Goal: Task Accomplishment & Management: Manage account settings

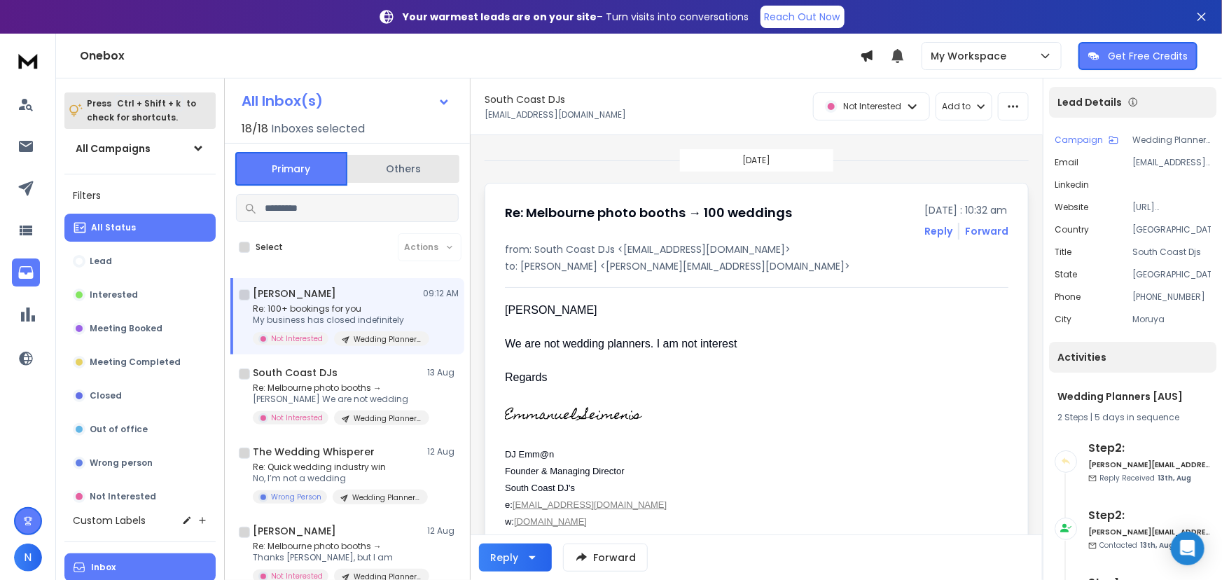
click at [370, 310] on p "Re: 100+ bookings for you" at bounding box center [337, 308] width 168 height 11
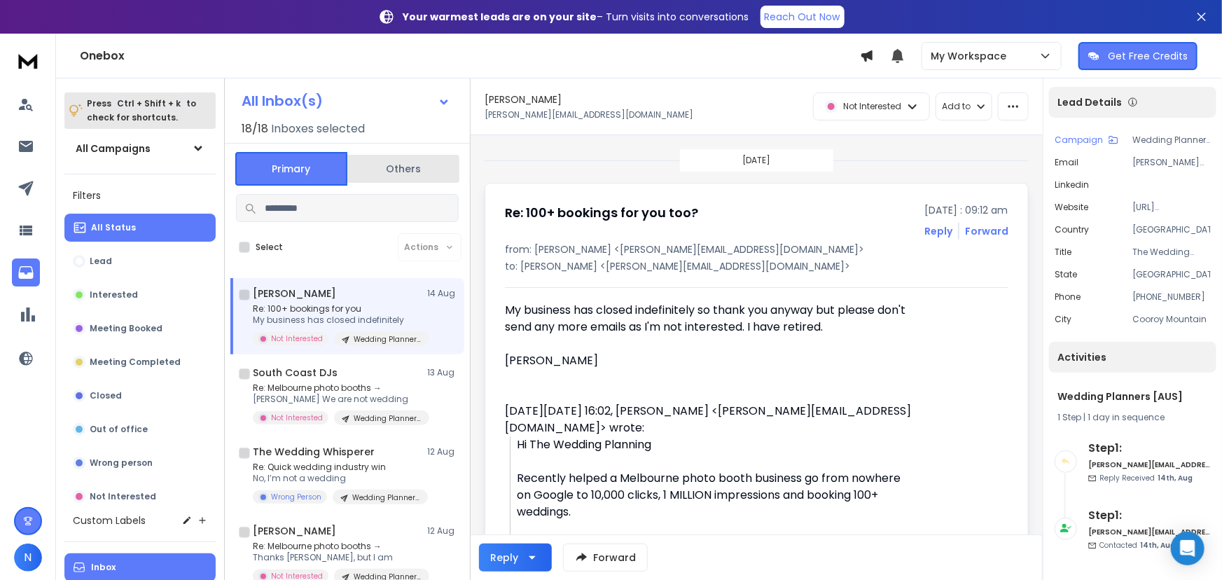
click at [406, 252] on div "Actions" at bounding box center [430, 247] width 64 height 28
click at [427, 247] on div "Actions" at bounding box center [430, 247] width 64 height 28
click at [262, 242] on label "Select" at bounding box center [269, 247] width 27 height 11
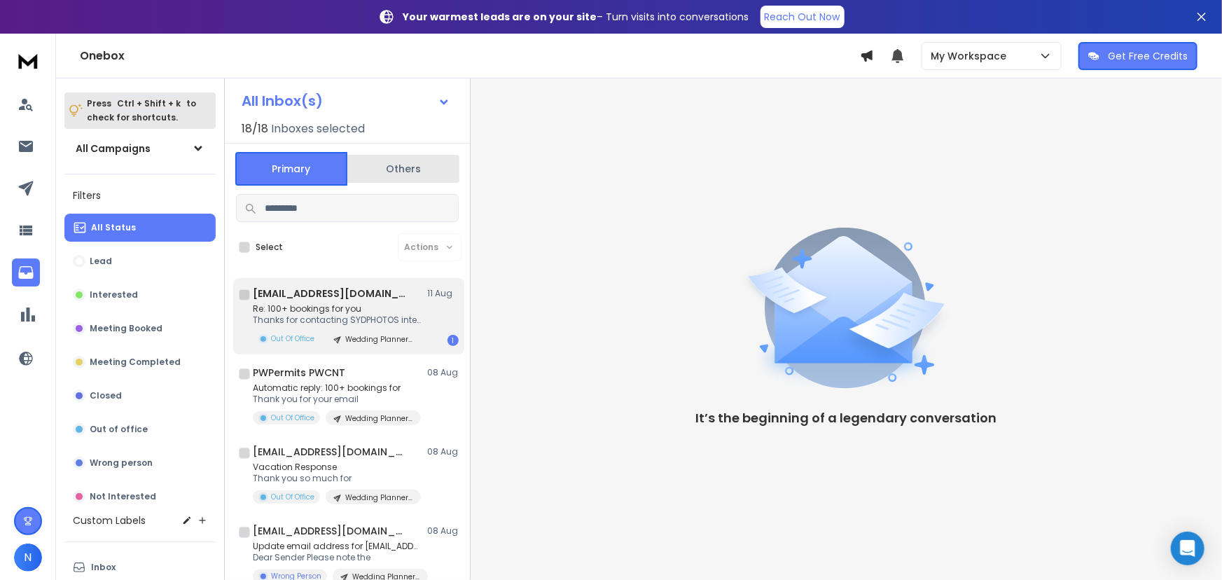
click at [399, 315] on p "Thanks for contacting SYDPHOTOS international" at bounding box center [337, 319] width 168 height 11
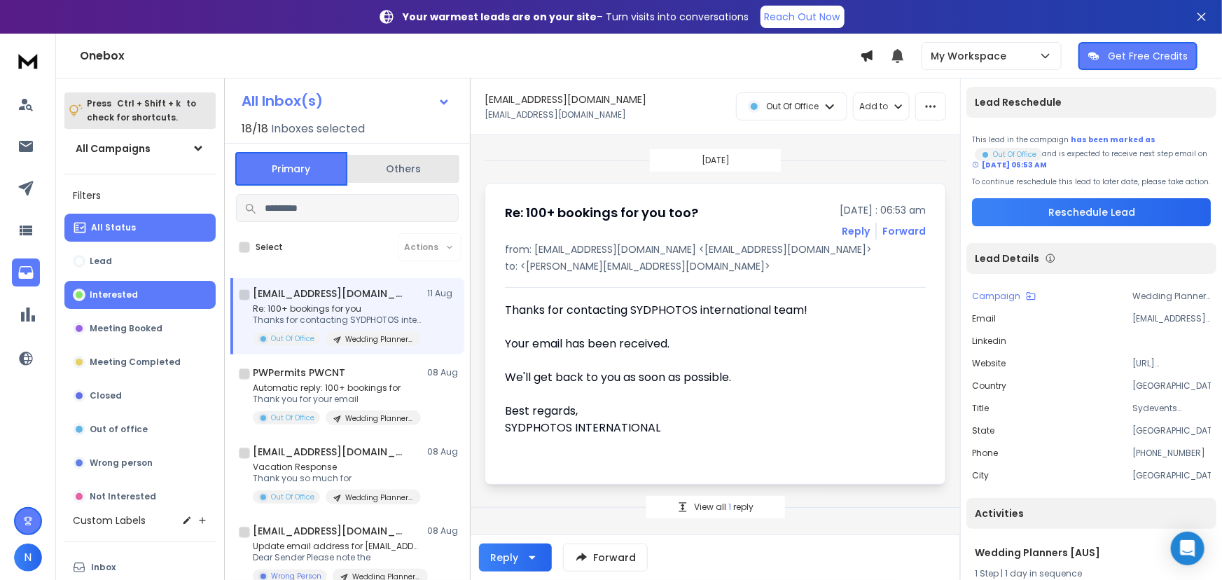
click at [91, 289] on p "Interested" at bounding box center [114, 294] width 48 height 11
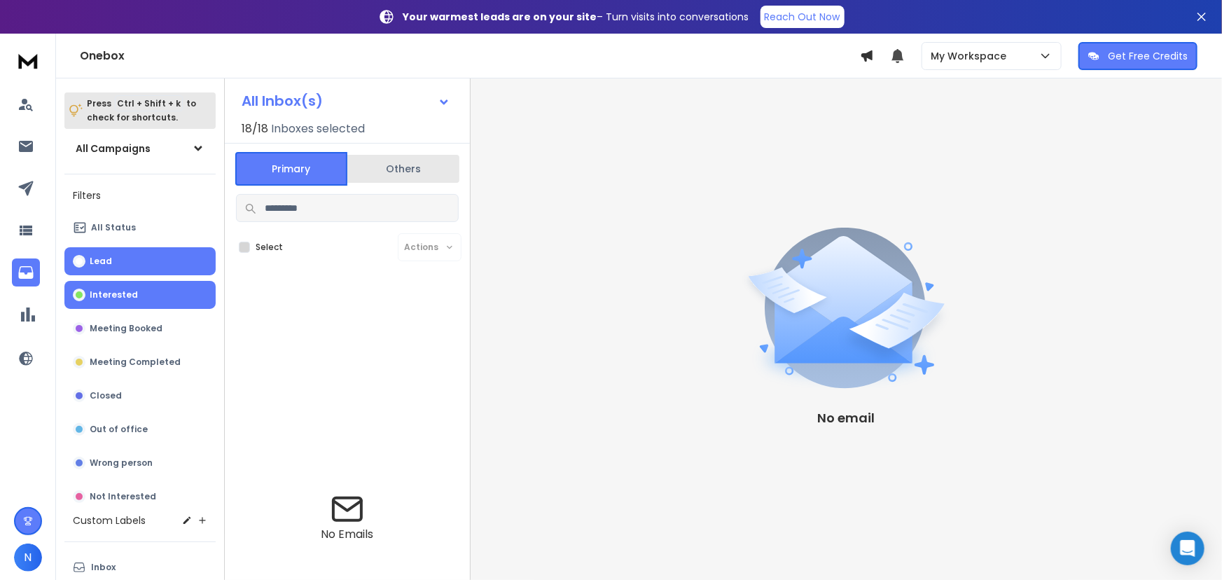
click at [116, 269] on button "Lead" at bounding box center [139, 261] width 151 height 28
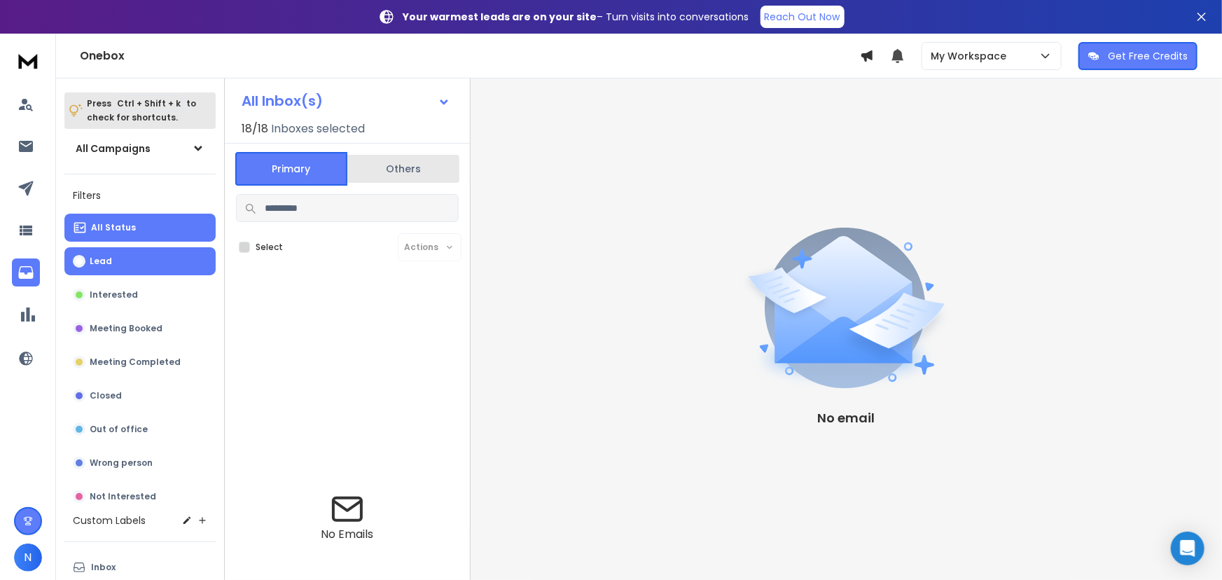
click at [134, 222] on button "All Status" at bounding box center [139, 228] width 151 height 28
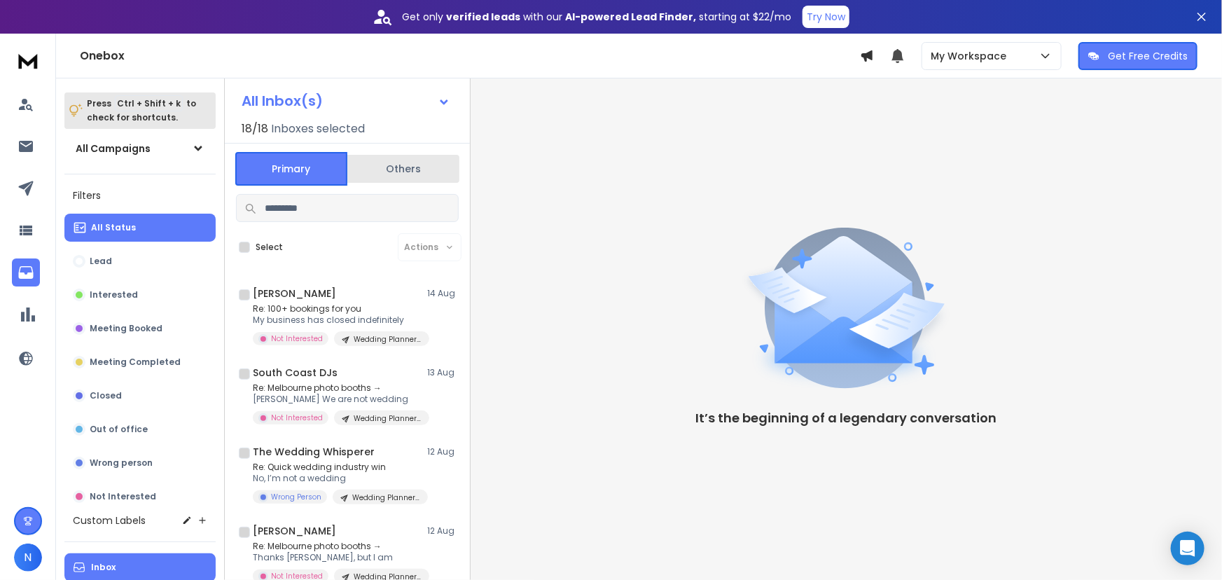
click at [172, 236] on button "All Status" at bounding box center [139, 228] width 151 height 28
click at [151, 249] on button "Lead" at bounding box center [139, 261] width 151 height 28
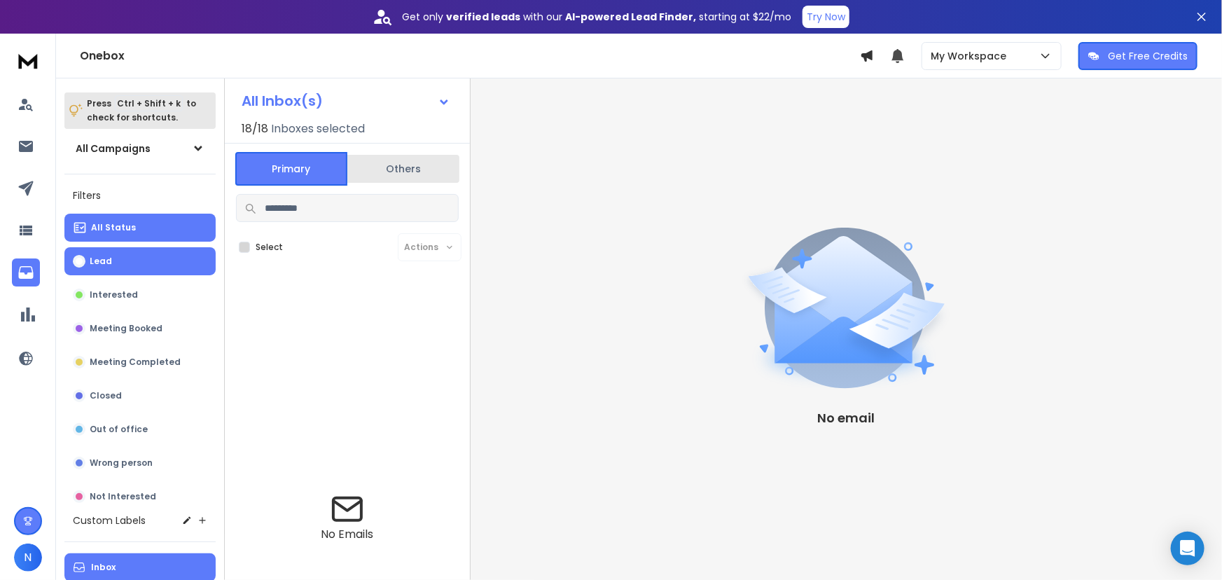
click at [152, 241] on button "All Status" at bounding box center [139, 228] width 151 height 28
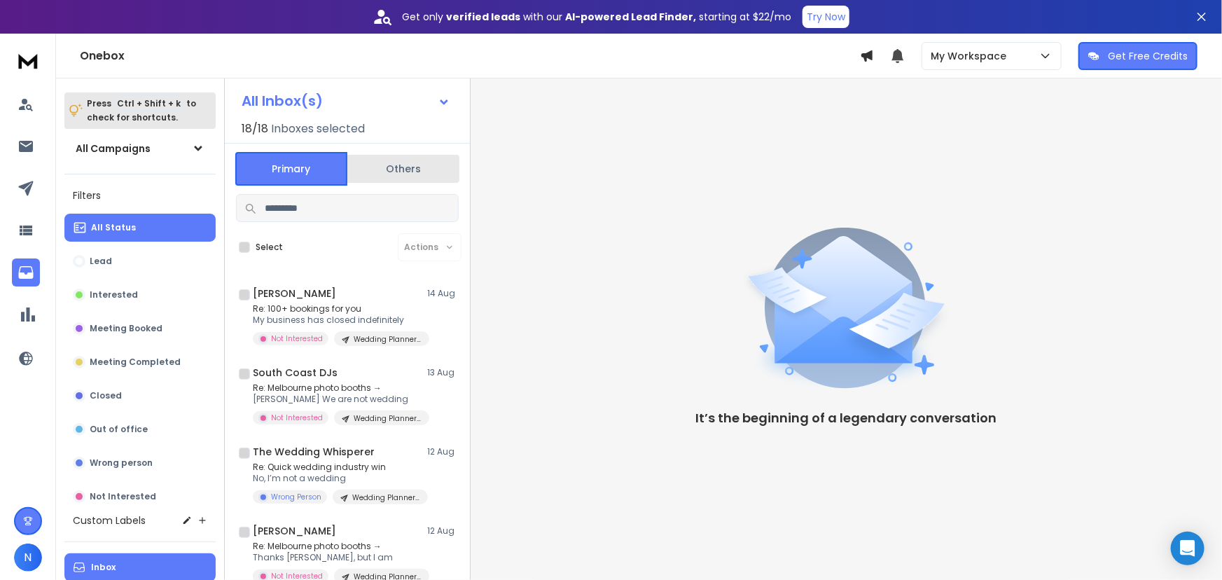
click at [146, 233] on button "All Status" at bounding box center [139, 228] width 151 height 28
click at [147, 233] on button "All Status" at bounding box center [139, 228] width 151 height 28
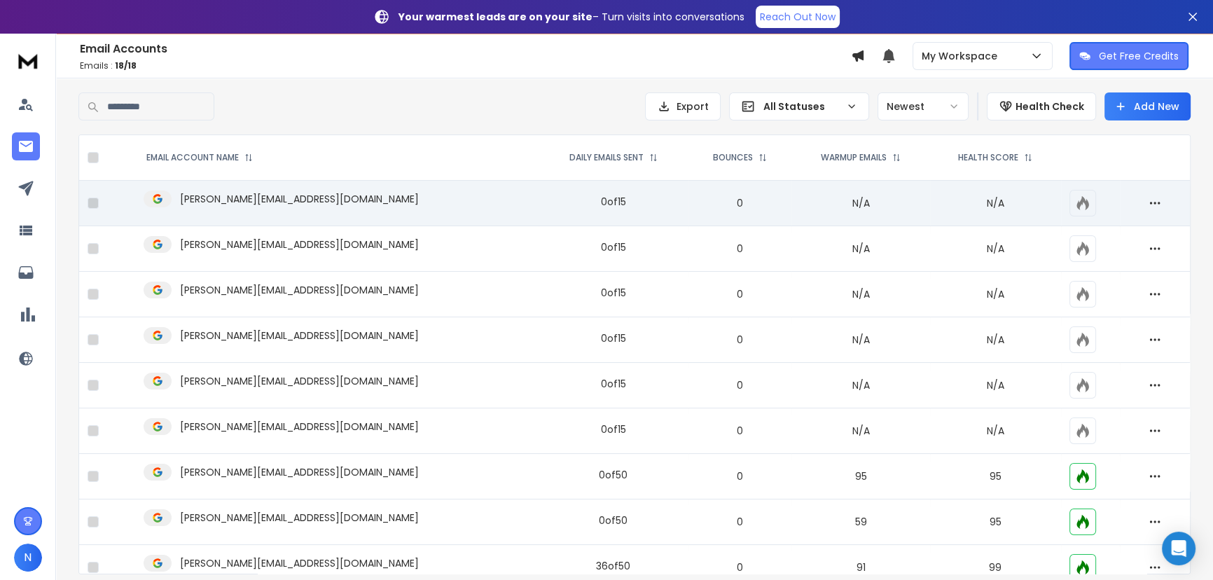
click at [448, 88] on div "Export All Statuses Newest Health Check Add New EMAIL ACCOUNT NAME DAILY EMAILS…" at bounding box center [634, 333] width 1157 height 510
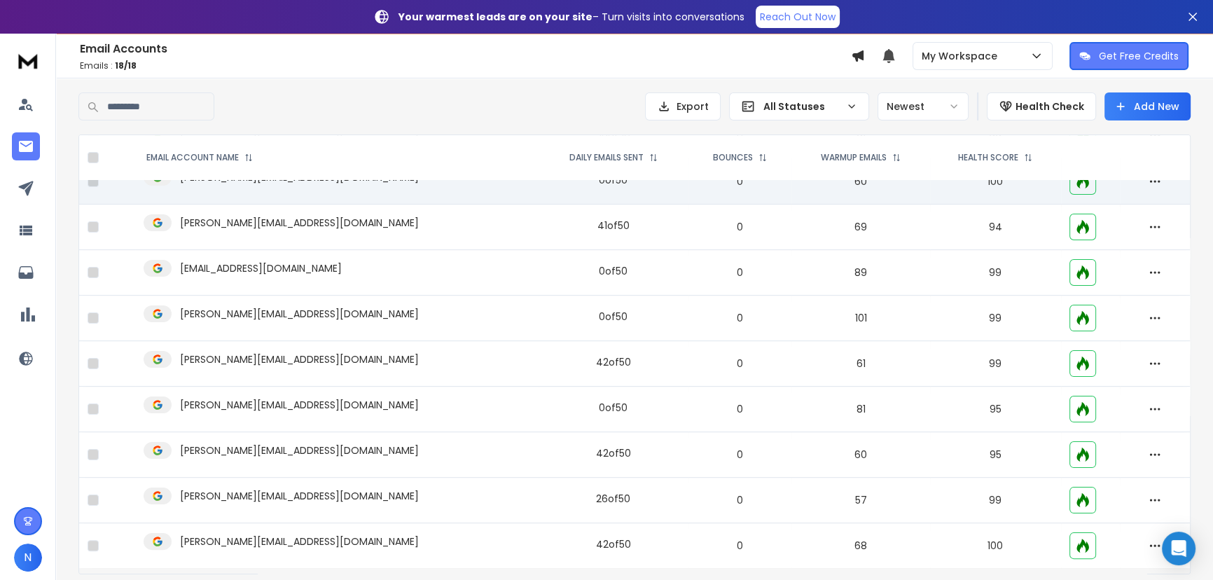
scroll to position [434, 0]
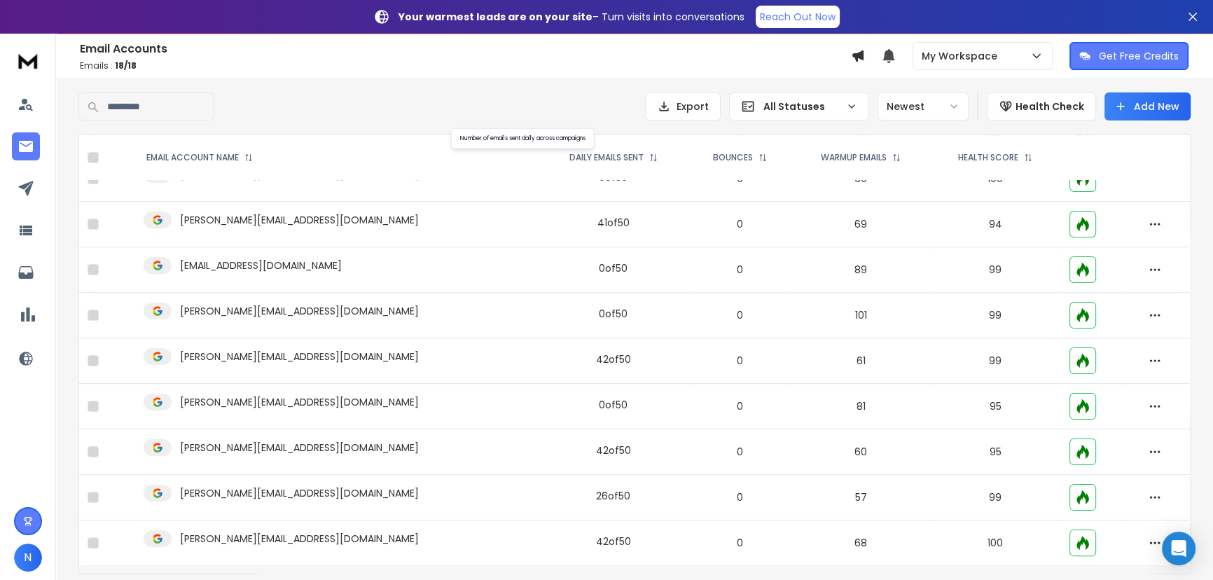
click at [569, 153] on p "DAILY EMAILS SENT" at bounding box center [606, 157] width 74 height 11
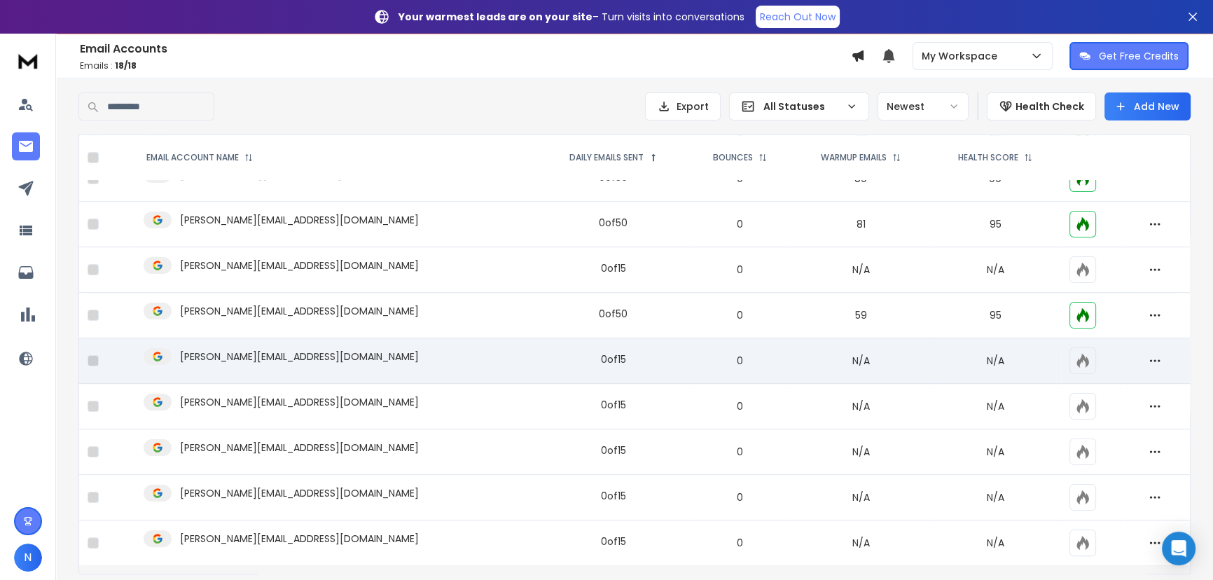
click at [96, 361] on button "button" at bounding box center [93, 360] width 11 height 11
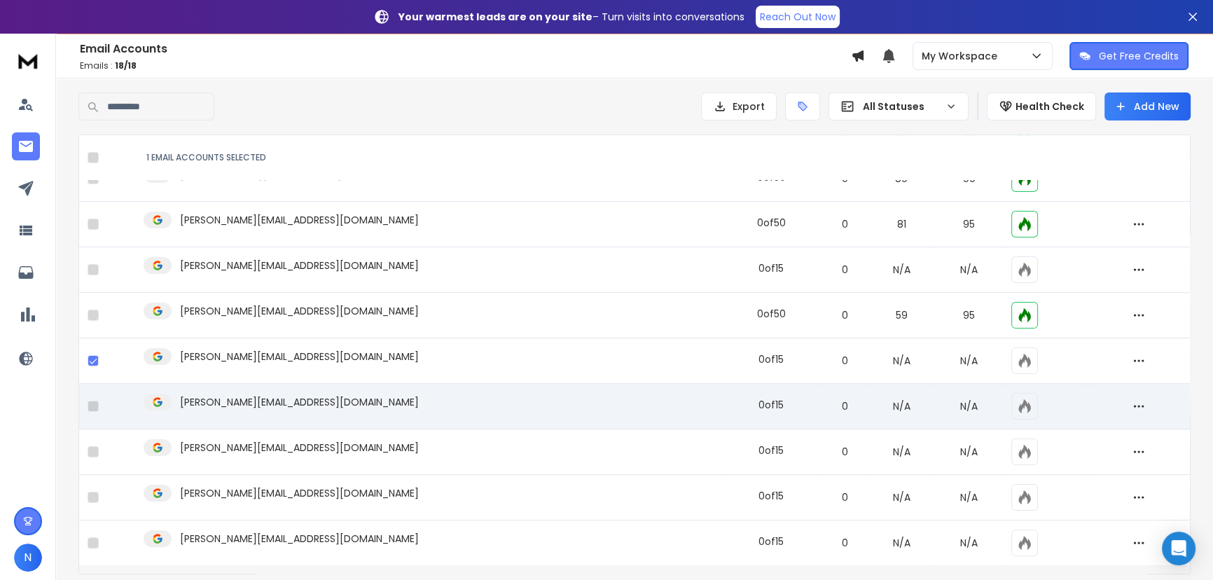
click at [91, 407] on button "button" at bounding box center [93, 406] width 11 height 11
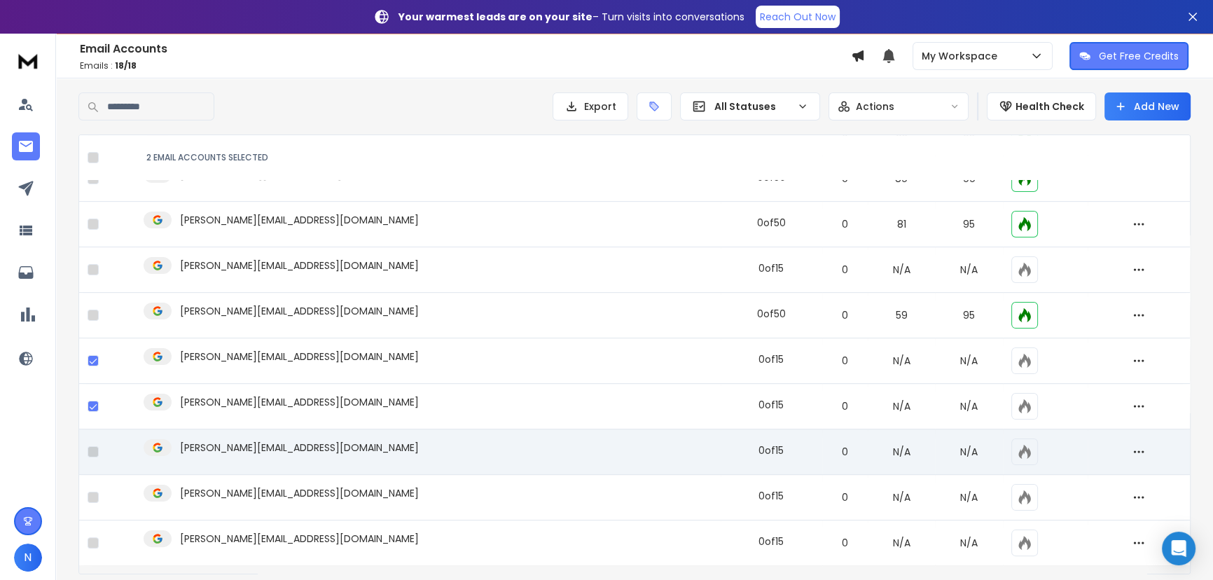
click at [102, 449] on div at bounding box center [112, 451] width 48 height 11
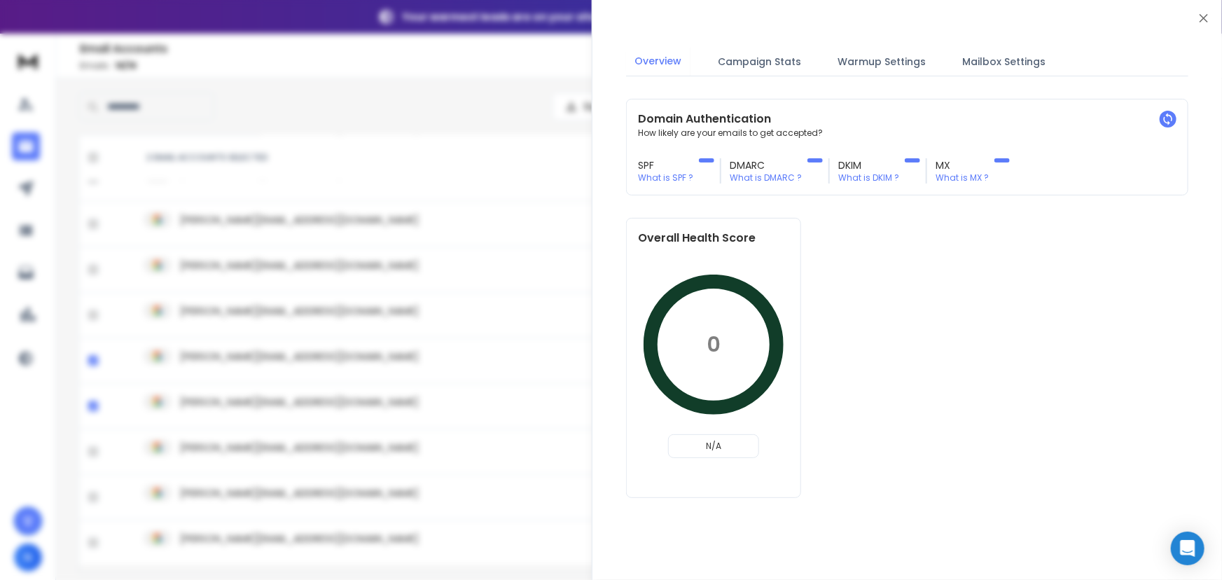
click at [89, 451] on div at bounding box center [611, 290] width 1222 height 580
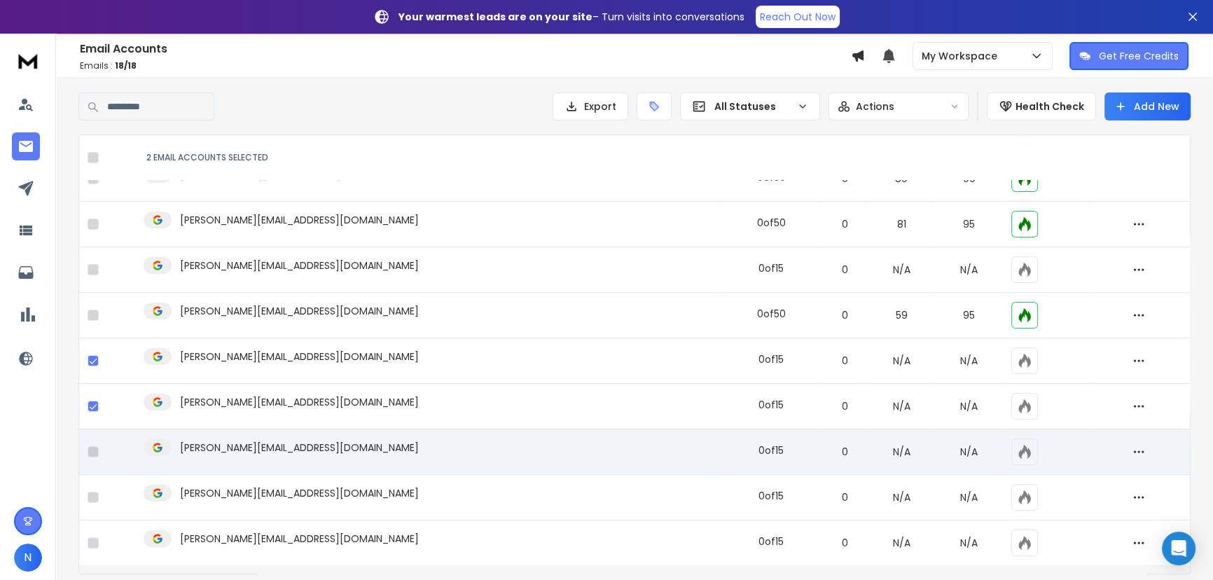
click at [94, 446] on button "button" at bounding box center [93, 451] width 11 height 11
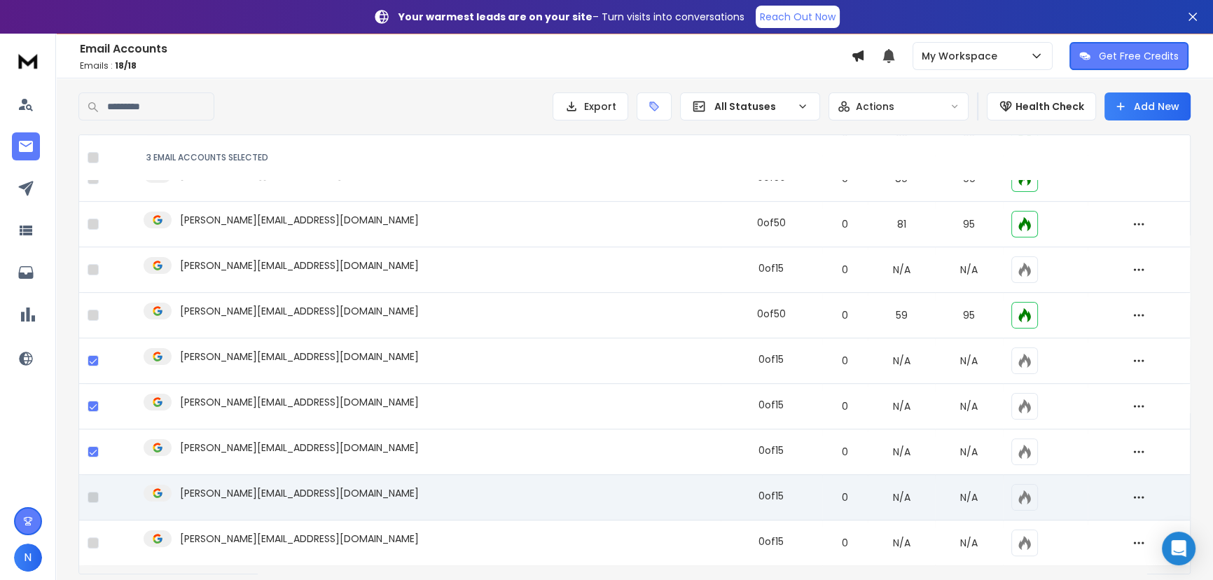
click at [93, 494] on button "button" at bounding box center [93, 497] width 11 height 11
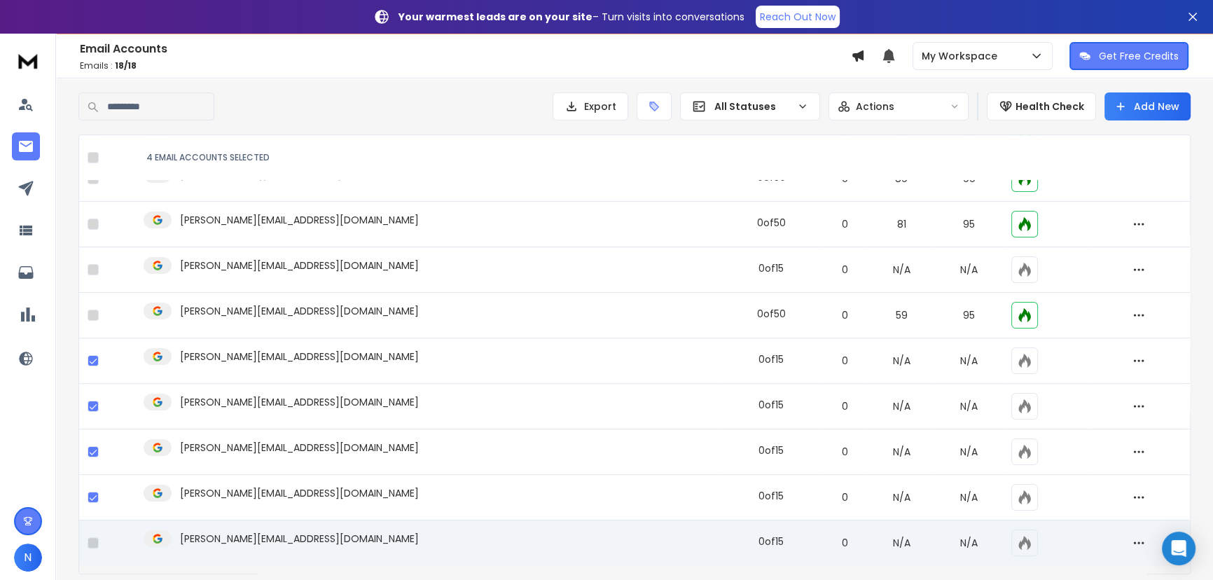
click at [93, 543] on button "button" at bounding box center [93, 542] width 11 height 11
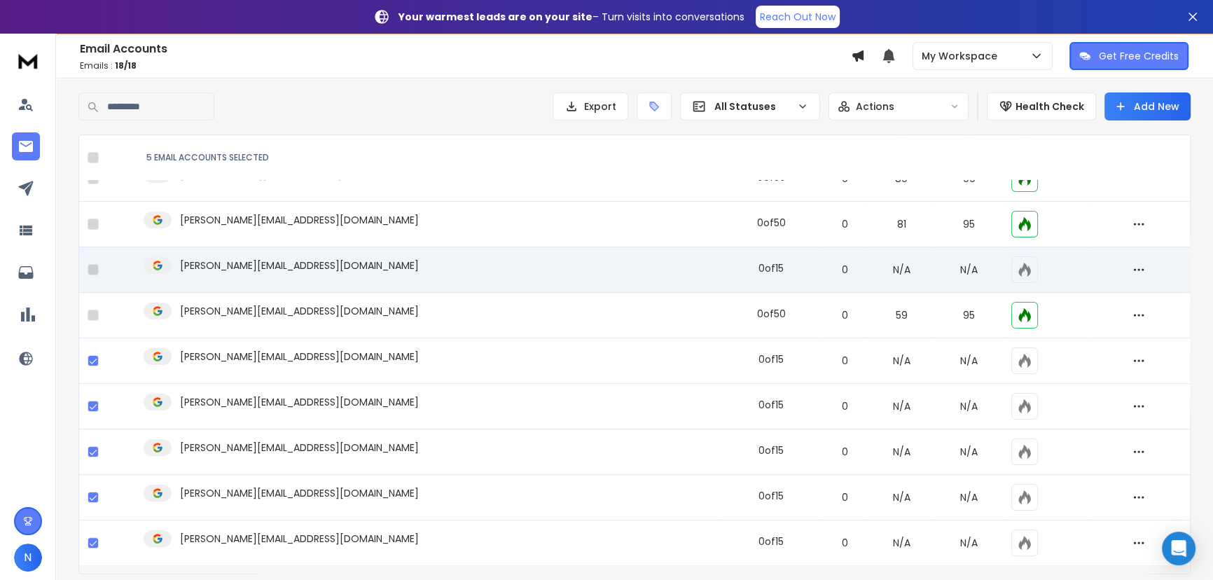
click at [93, 267] on button "button" at bounding box center [93, 269] width 11 height 11
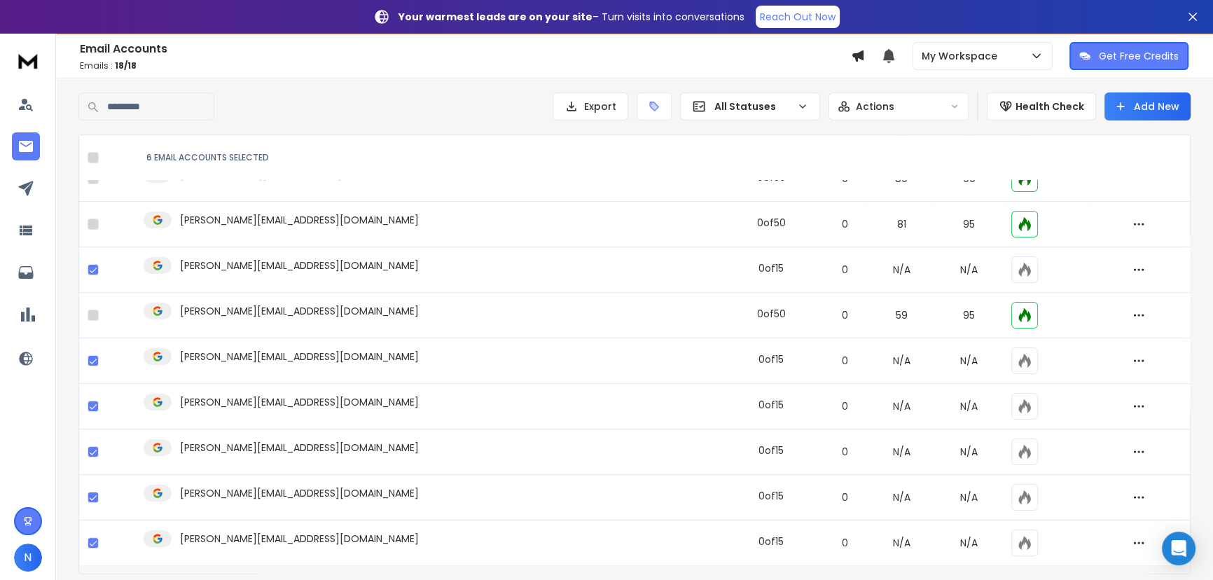
click at [761, 106] on p "All Statuses" at bounding box center [752, 106] width 77 height 14
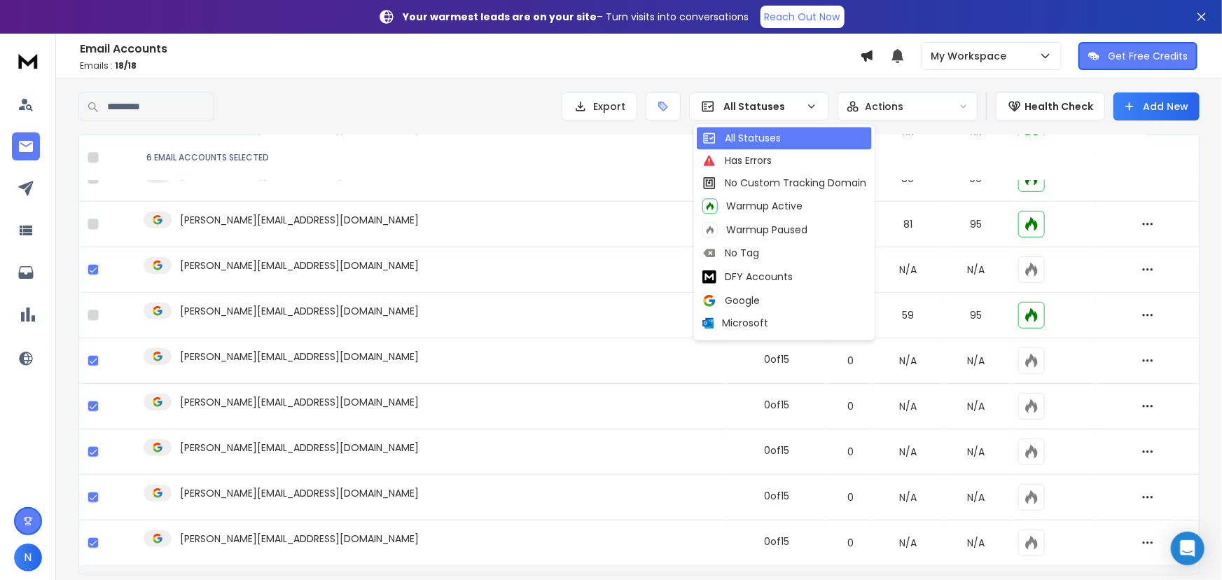
click at [785, 104] on p "All Statuses" at bounding box center [761, 106] width 77 height 14
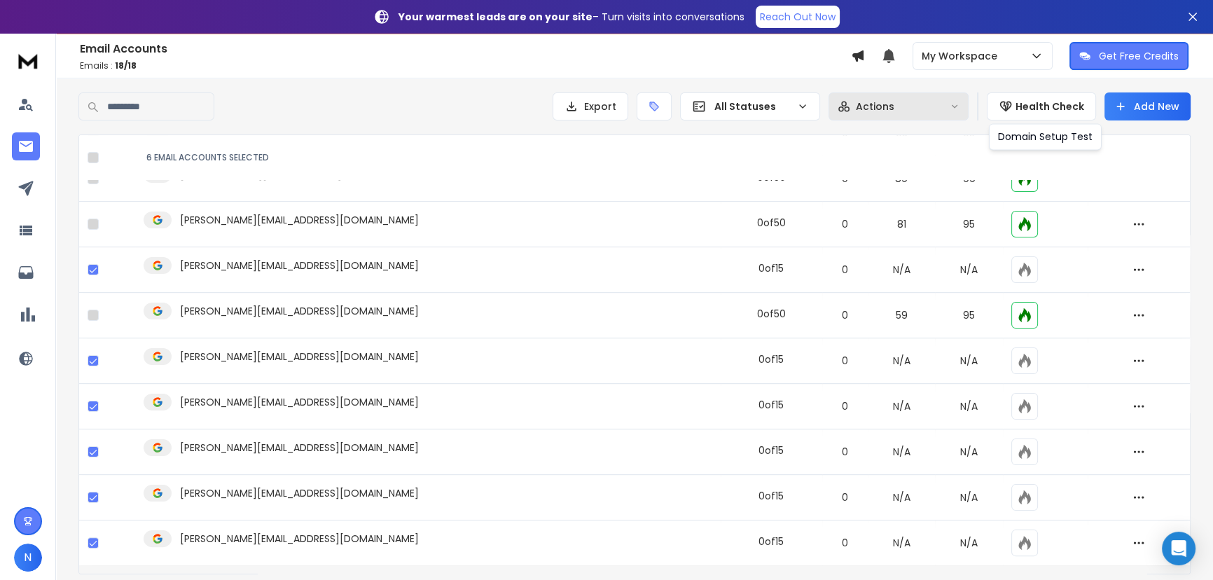
click at [915, 104] on div "Actions" at bounding box center [891, 106] width 106 height 14
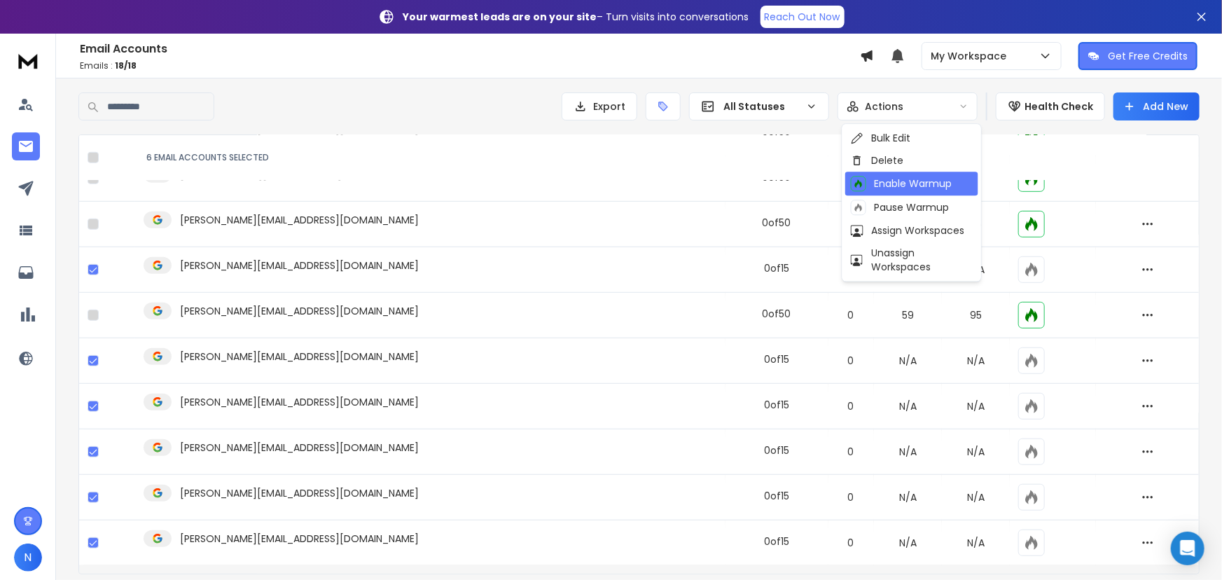
click at [925, 183] on div "Enable Warmup" at bounding box center [902, 183] width 102 height 15
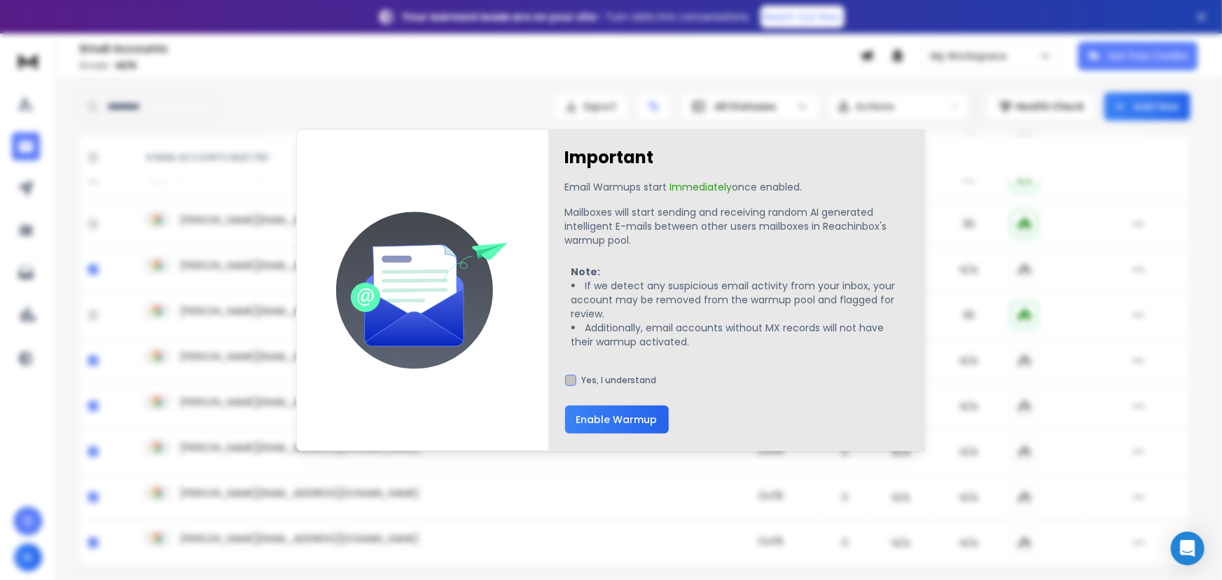
click at [576, 380] on button "Yes, I understand" at bounding box center [570, 380] width 11 height 11
click at [609, 420] on button "Enable Warmup" at bounding box center [617, 420] width 104 height 28
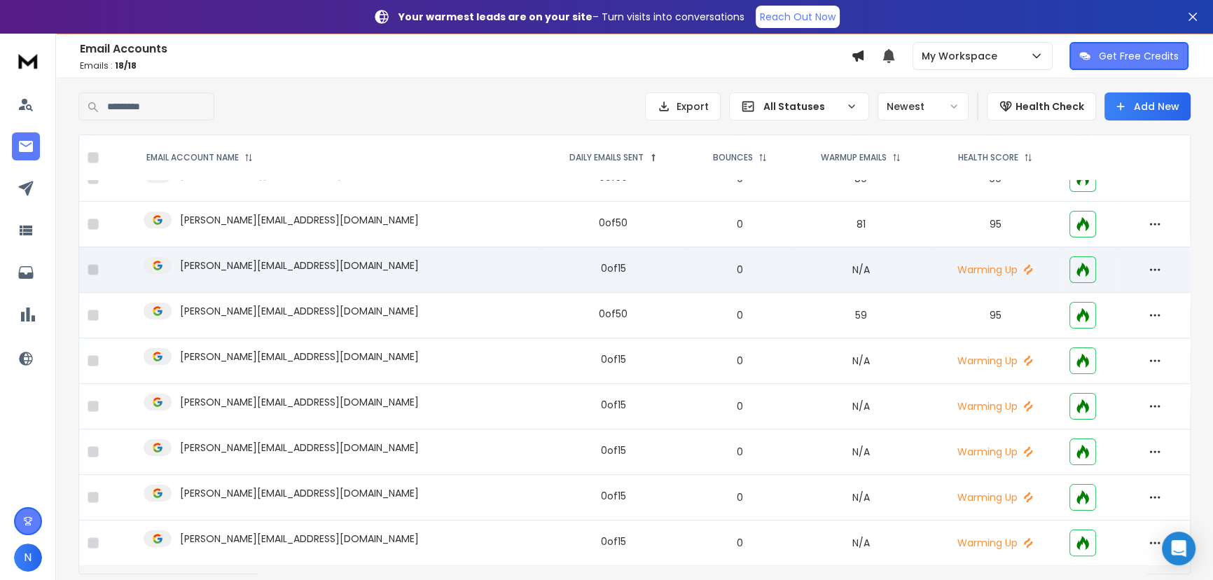
click at [92, 264] on button "button" at bounding box center [93, 269] width 11 height 11
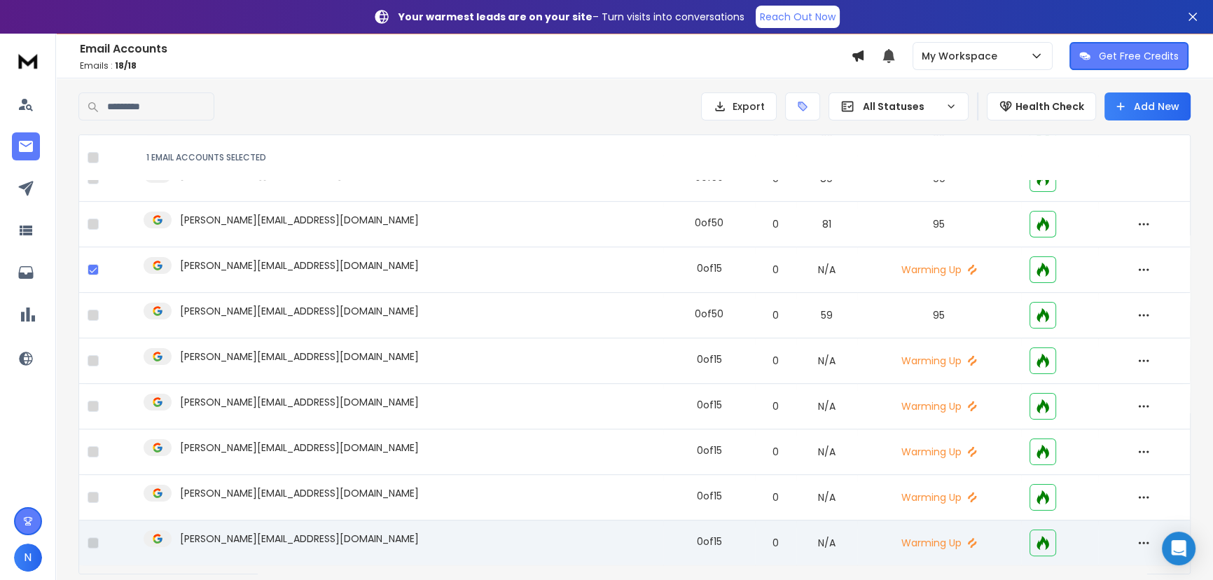
type button "on"
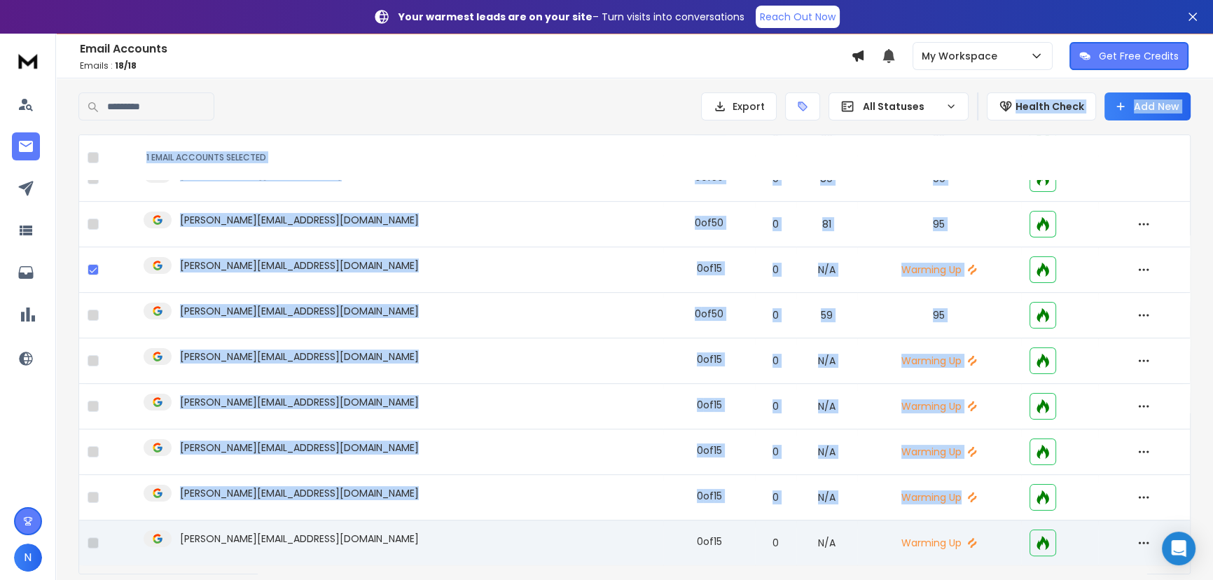
click at [92, 546] on td at bounding box center [107, 543] width 56 height 46
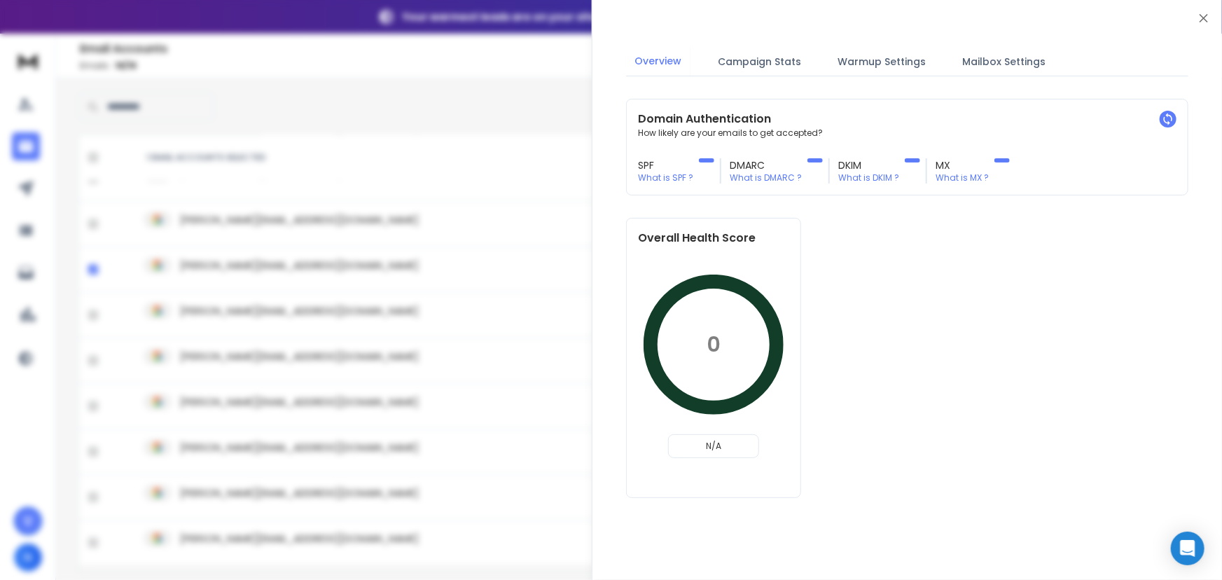
click at [97, 536] on div at bounding box center [611, 290] width 1222 height 580
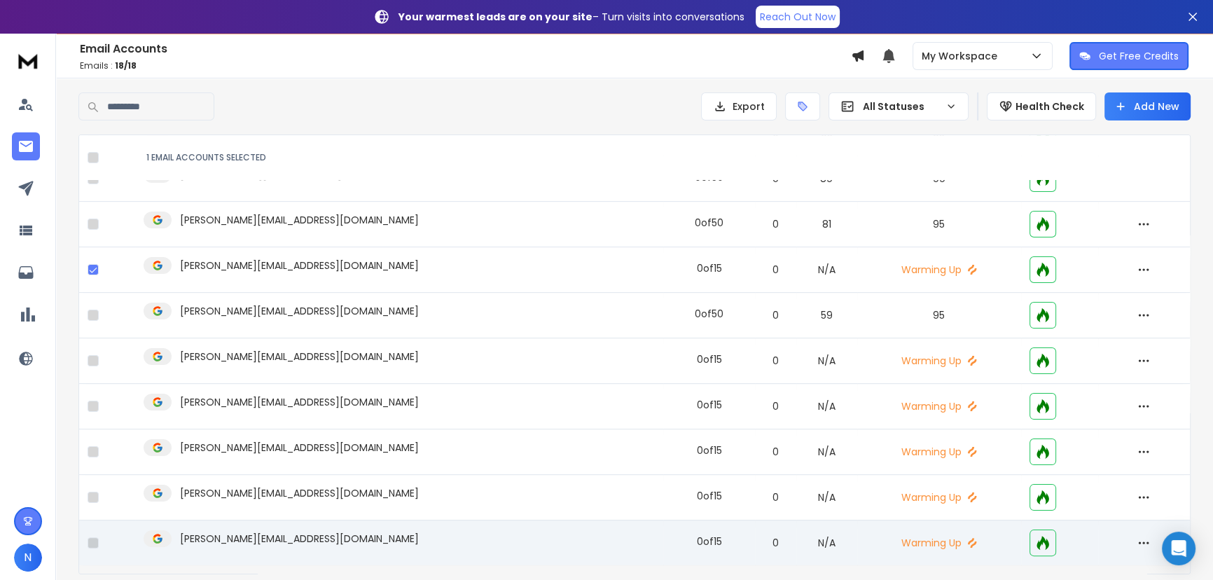
drag, startPoint x: 92, startPoint y: 539, endPoint x: 95, endPoint y: 525, distance: 13.8
click at [92, 538] on button "button" at bounding box center [93, 542] width 11 height 11
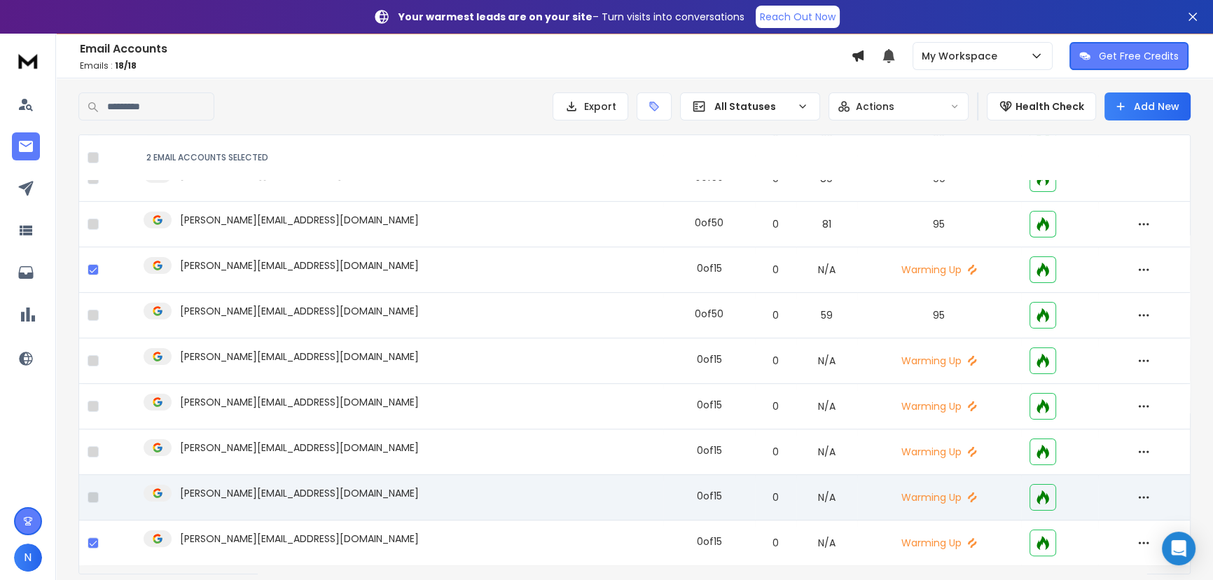
click at [93, 497] on button "button" at bounding box center [93, 497] width 11 height 11
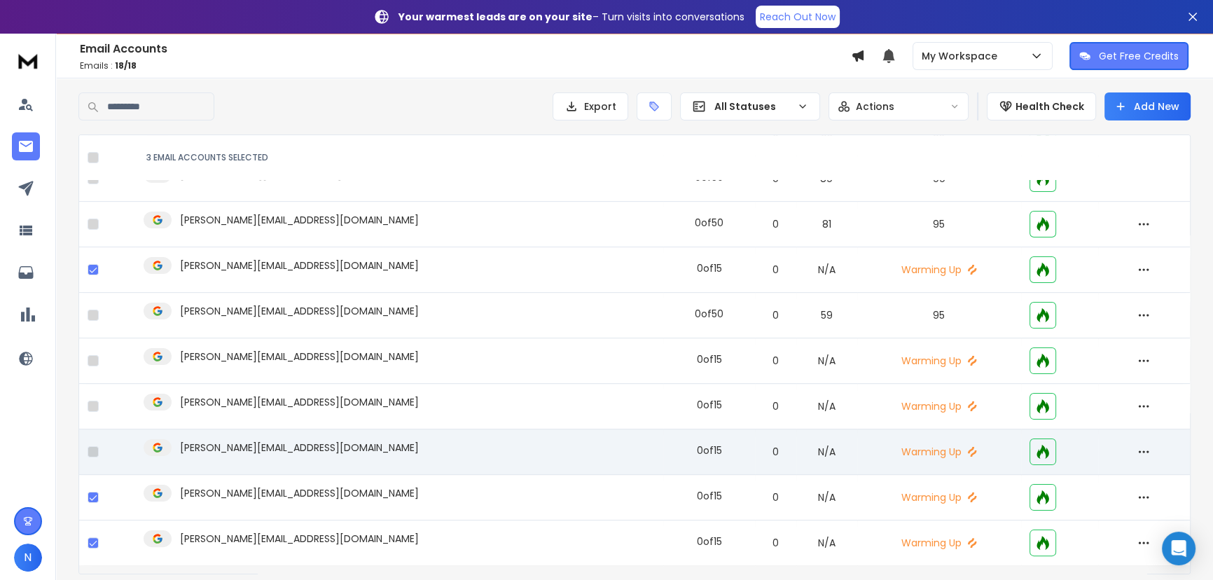
click at [90, 450] on button "button" at bounding box center [93, 451] width 11 height 11
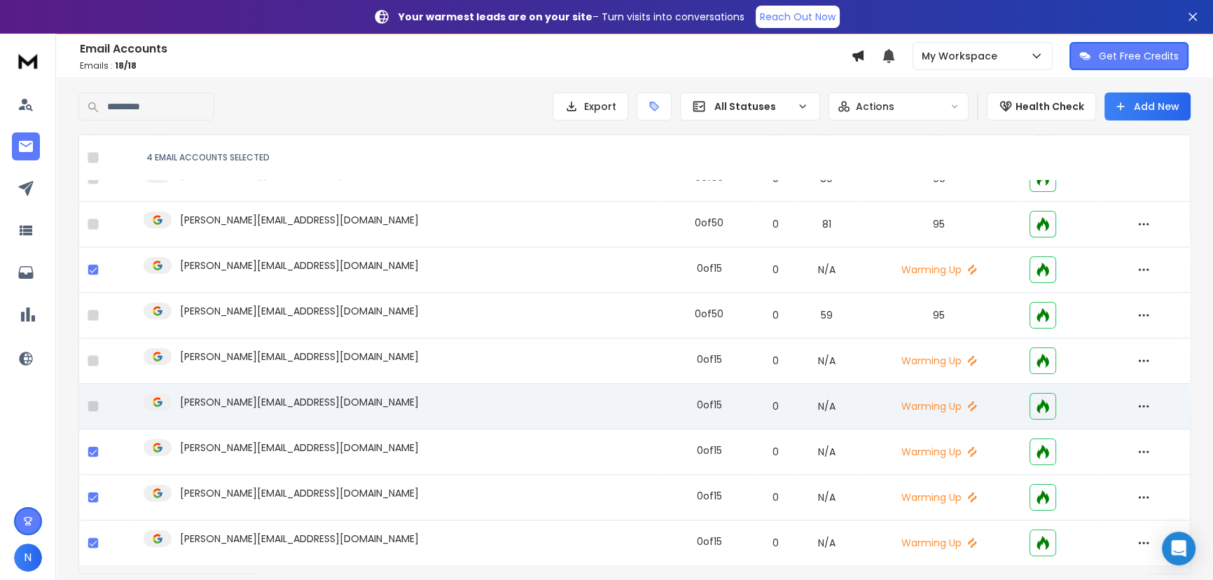
click at [89, 401] on button "button" at bounding box center [93, 406] width 11 height 11
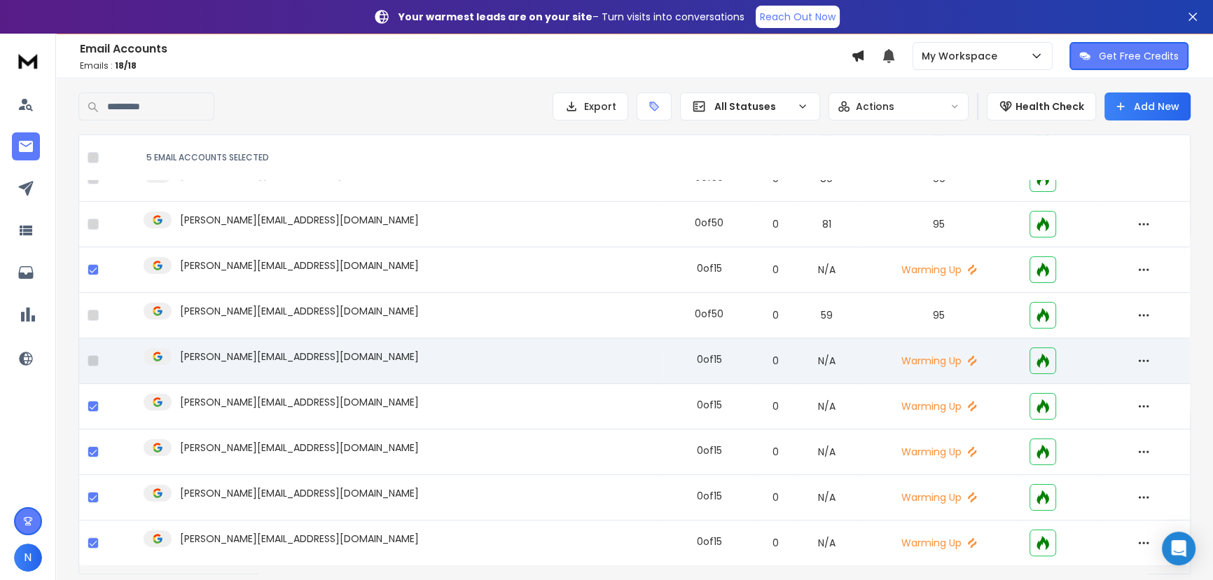
click at [86, 349] on td at bounding box center [107, 361] width 56 height 46
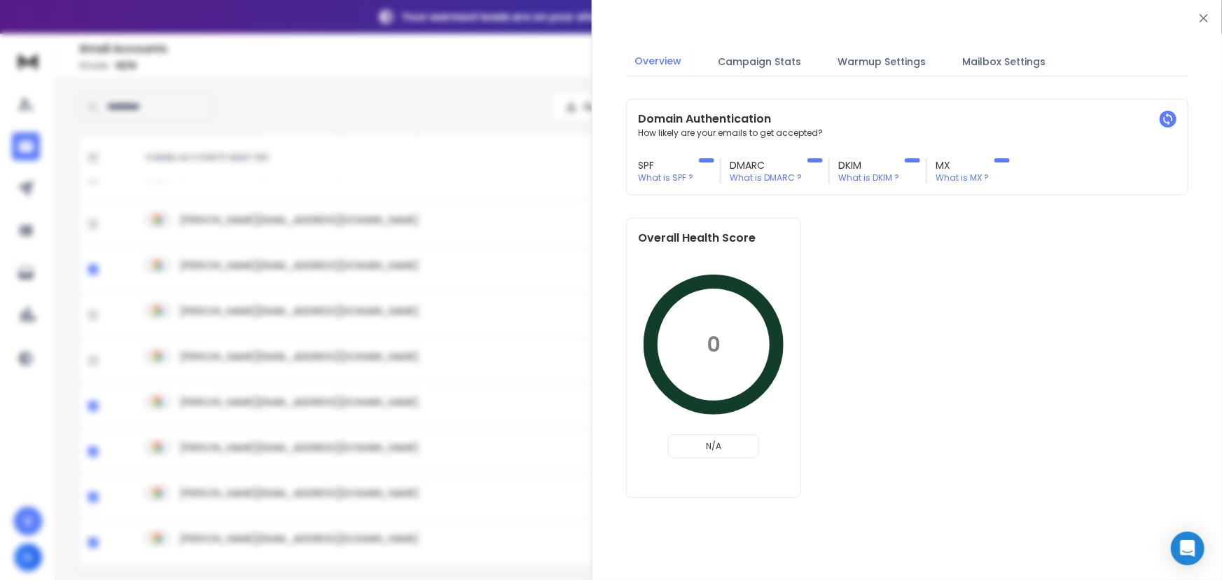
click at [97, 362] on div at bounding box center [611, 290] width 1222 height 580
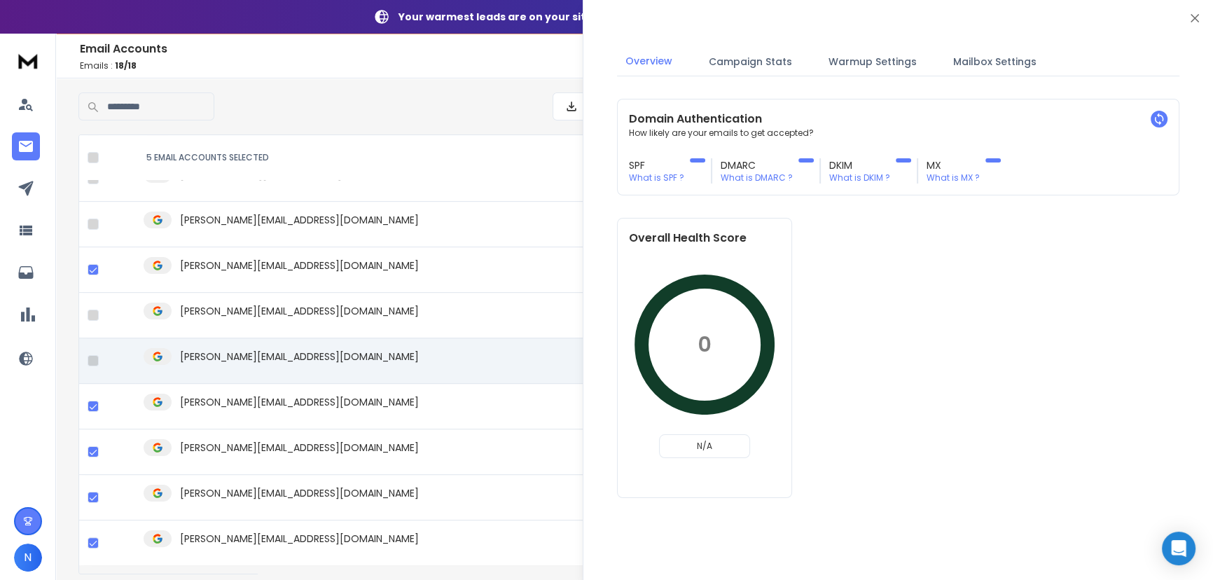
click at [98, 351] on td at bounding box center [107, 361] width 56 height 46
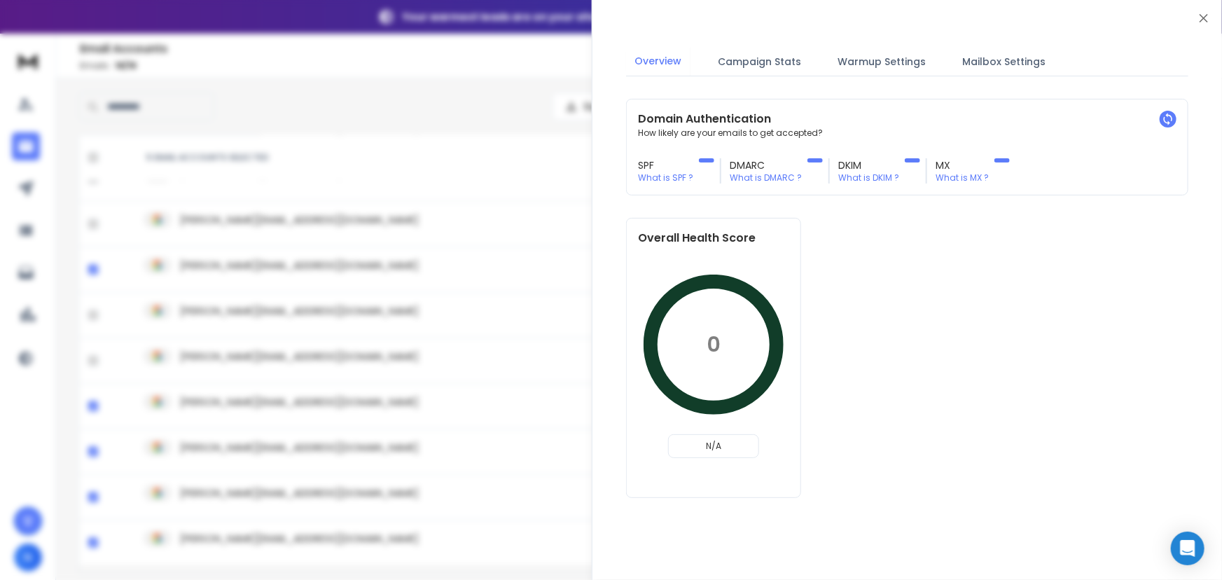
click at [94, 359] on div at bounding box center [611, 290] width 1222 height 580
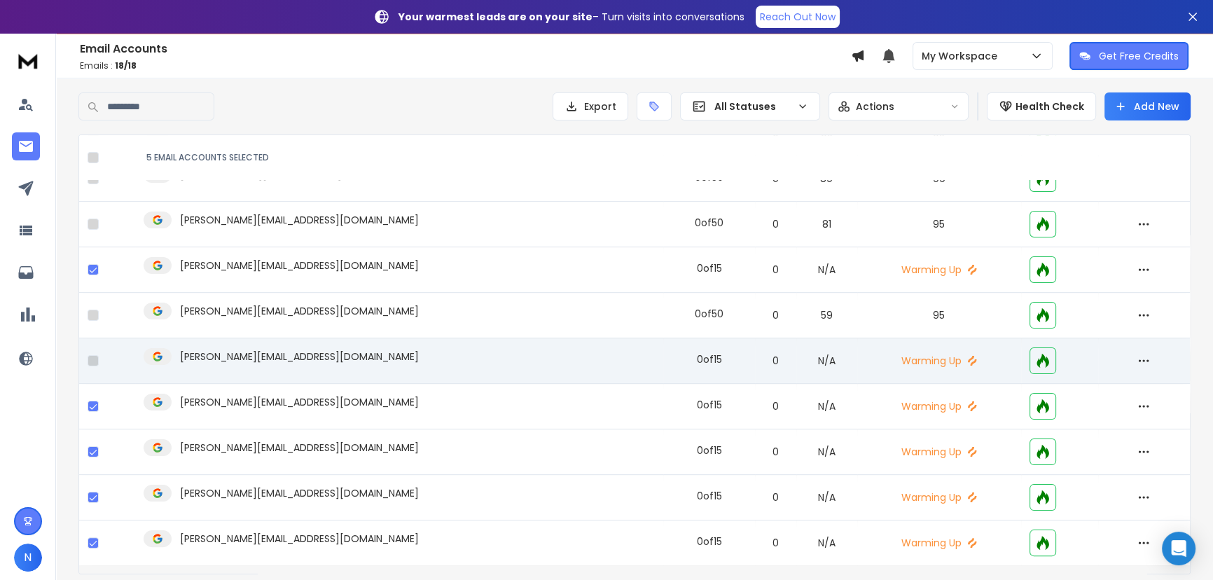
click at [95, 360] on button "button" at bounding box center [93, 360] width 11 height 11
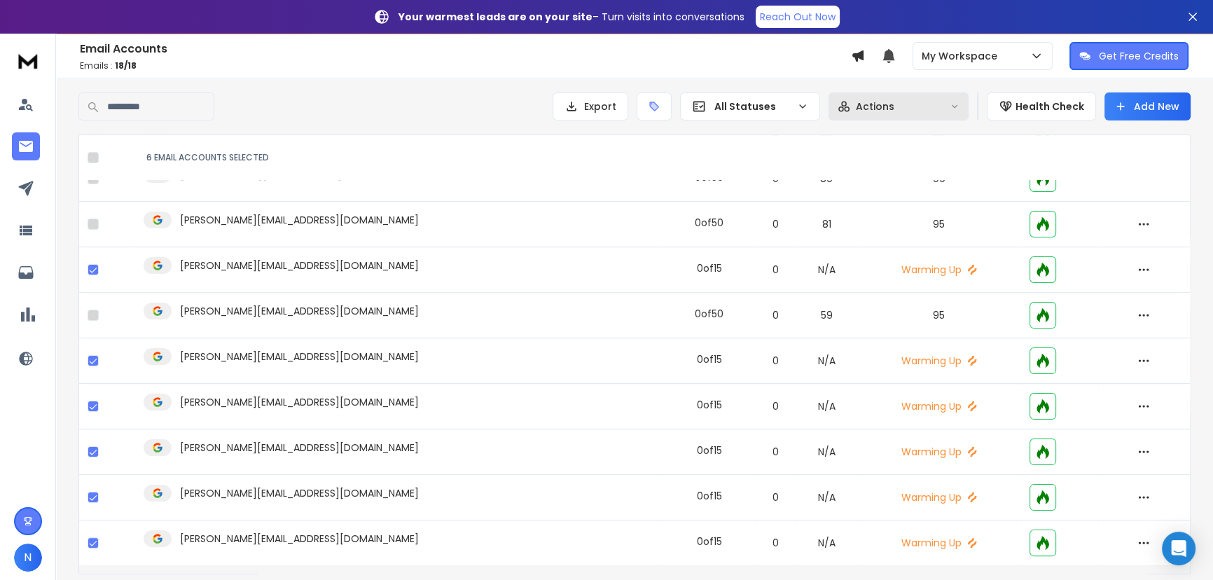
click at [922, 109] on div "Actions" at bounding box center [891, 106] width 106 height 14
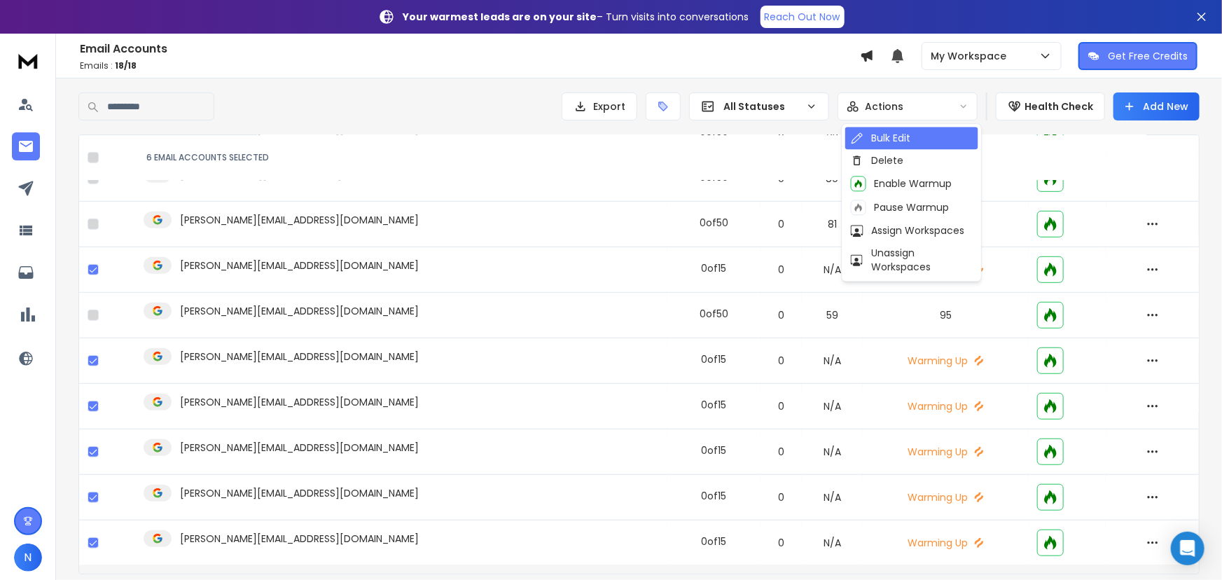
click at [929, 132] on div "Bulk Edit" at bounding box center [911, 138] width 133 height 22
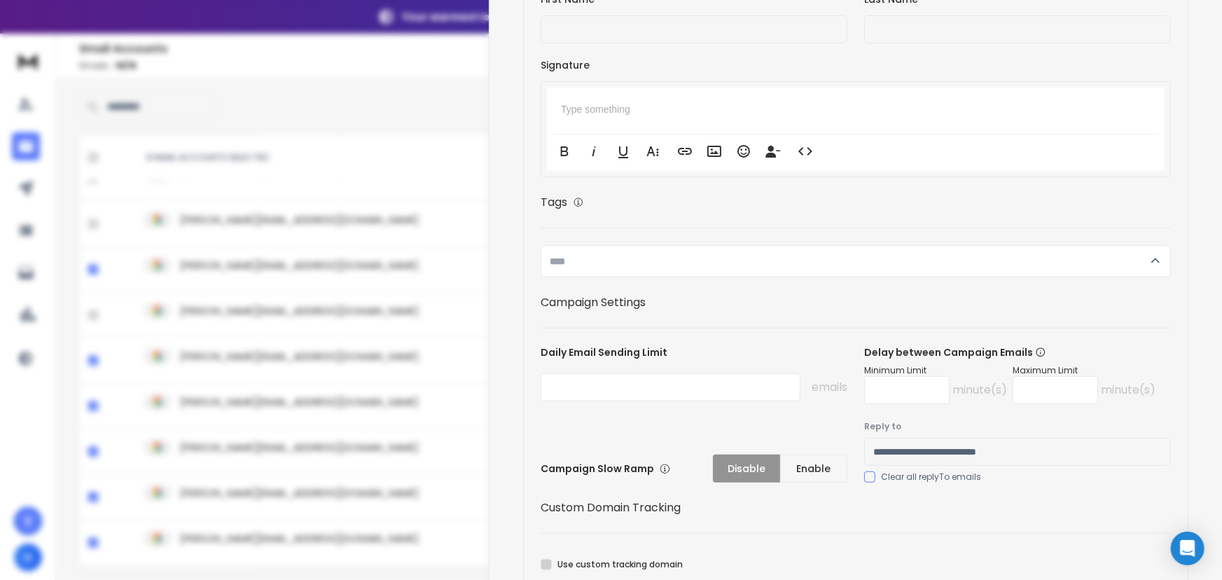
scroll to position [56, 0]
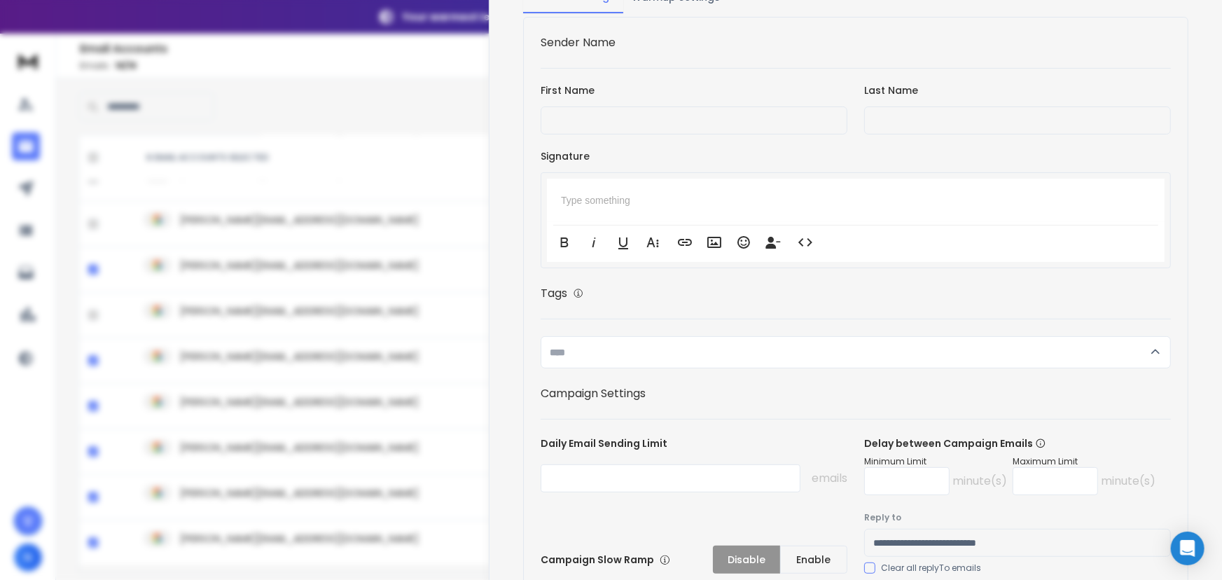
click at [635, 471] on input "number" at bounding box center [671, 478] width 260 height 28
type input "**"
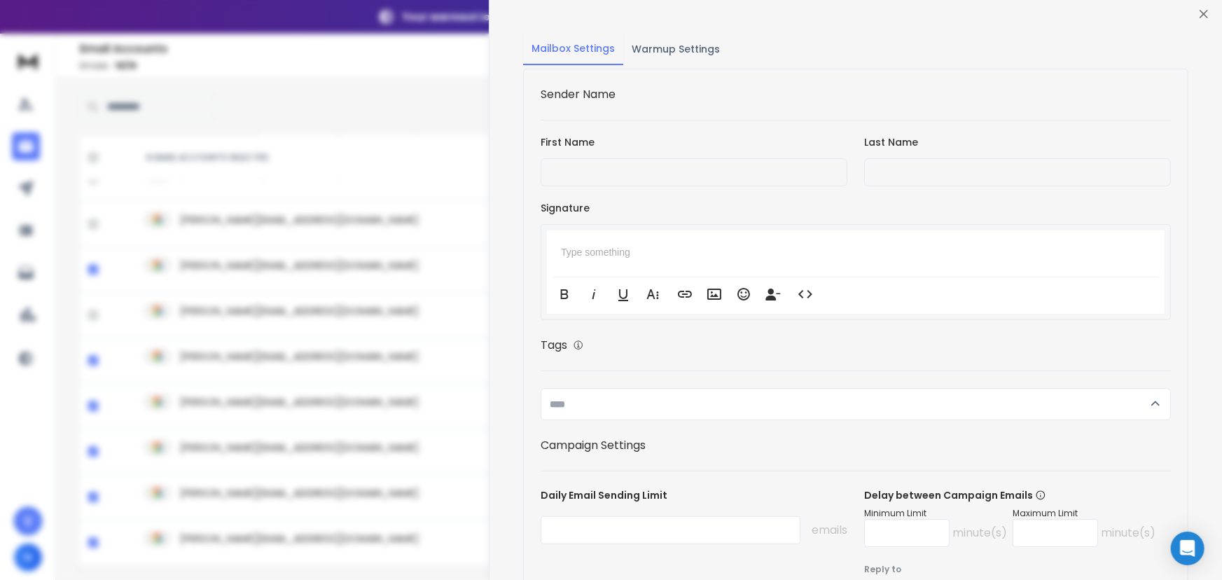
scroll to position [0, 0]
click at [658, 43] on button "Warmup Settings" at bounding box center [675, 53] width 105 height 31
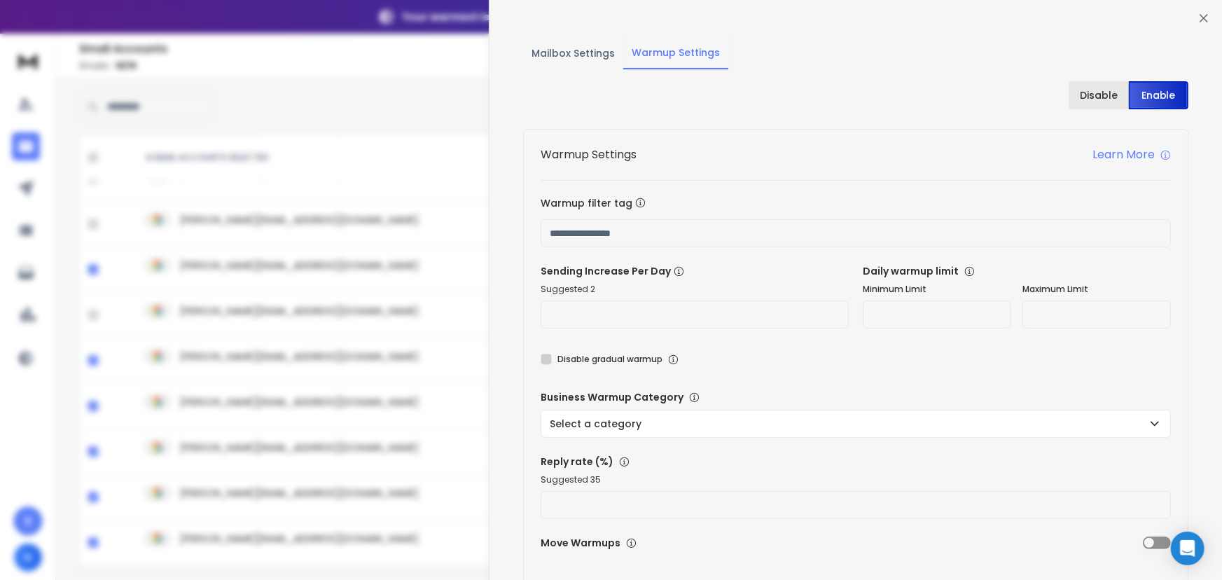
drag, startPoint x: 627, startPoint y: 219, endPoint x: 630, endPoint y: 247, distance: 28.2
click at [627, 219] on input at bounding box center [856, 233] width 630 height 28
click at [572, 331] on form "Warmup Settings Learn More Warmup filter tag Sending Increase Per Day Suggested…" at bounding box center [856, 412] width 630 height 533
click at [590, 314] on input "number" at bounding box center [695, 314] width 308 height 28
drag, startPoint x: 752, startPoint y: 314, endPoint x: 520, endPoint y: 317, distance: 231.1
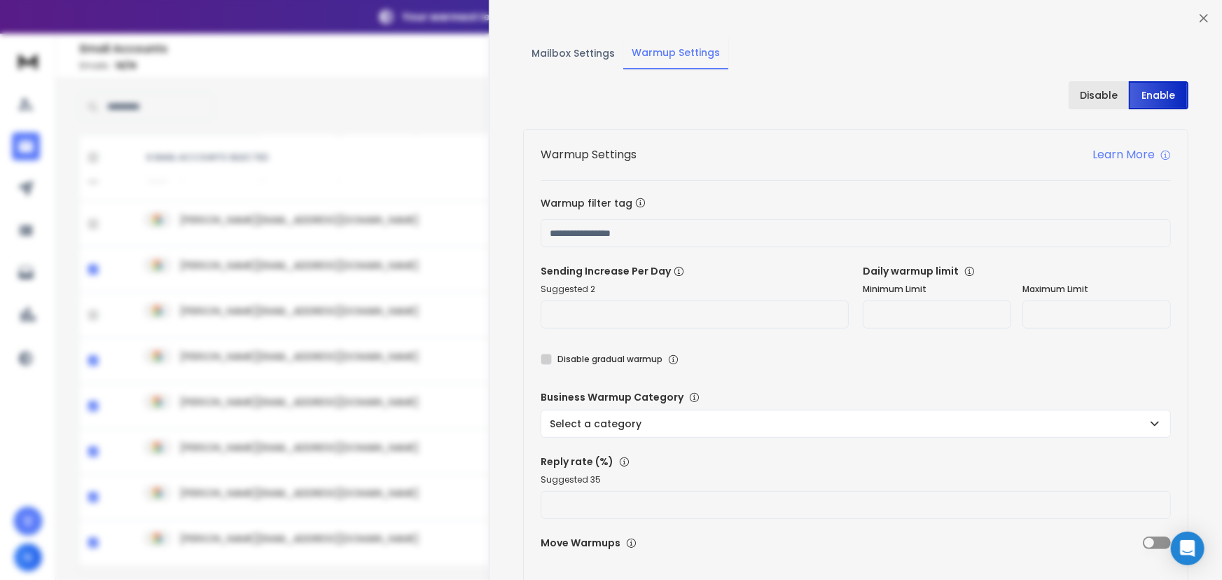
click at [546, 314] on input "*" at bounding box center [695, 314] width 308 height 28
type input "*"
drag, startPoint x: 952, startPoint y: 297, endPoint x: 948, endPoint y: 305, distance: 8.5
click at [951, 298] on div "Minimum Limit" at bounding box center [937, 306] width 148 height 45
click at [946, 314] on input "number" at bounding box center [937, 314] width 148 height 28
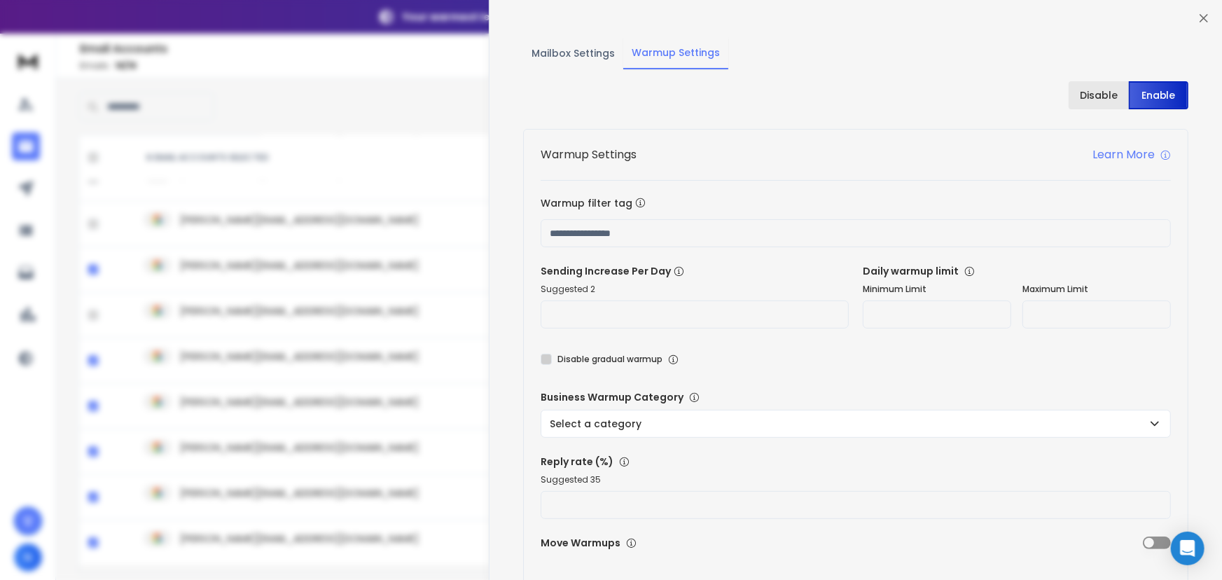
type input "*"
type input "**"
click at [943, 315] on input "*" at bounding box center [937, 314] width 148 height 28
type input "*"
click at [861, 379] on form "Warmup Settings Learn More Warmup filter tag Sending Increase Per Day Suggested…" at bounding box center [856, 412] width 630 height 533
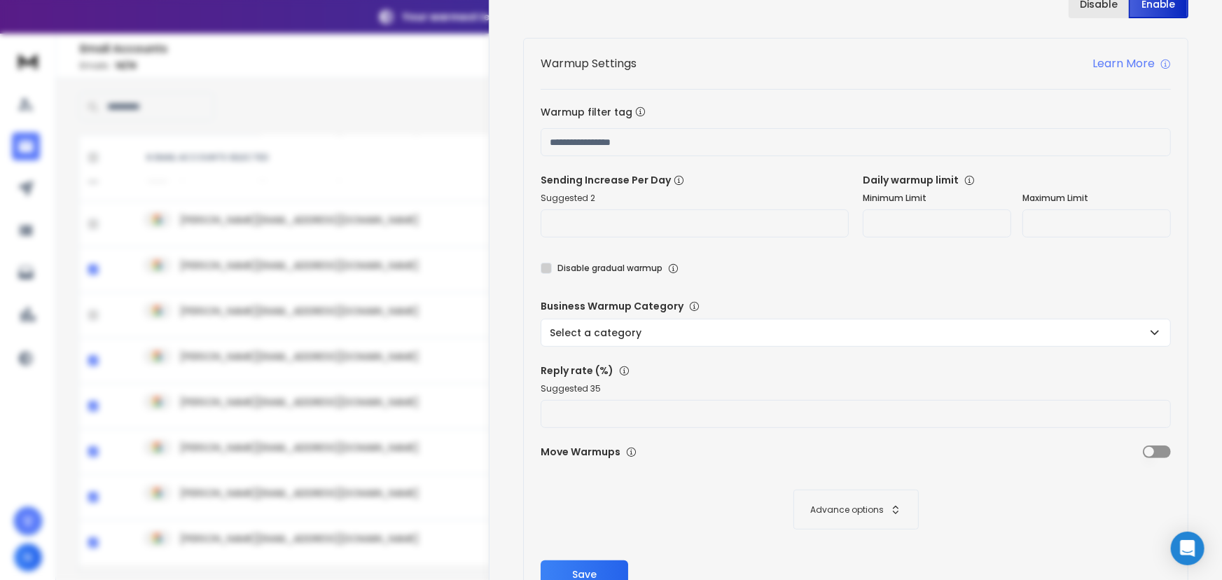
scroll to position [155, 0]
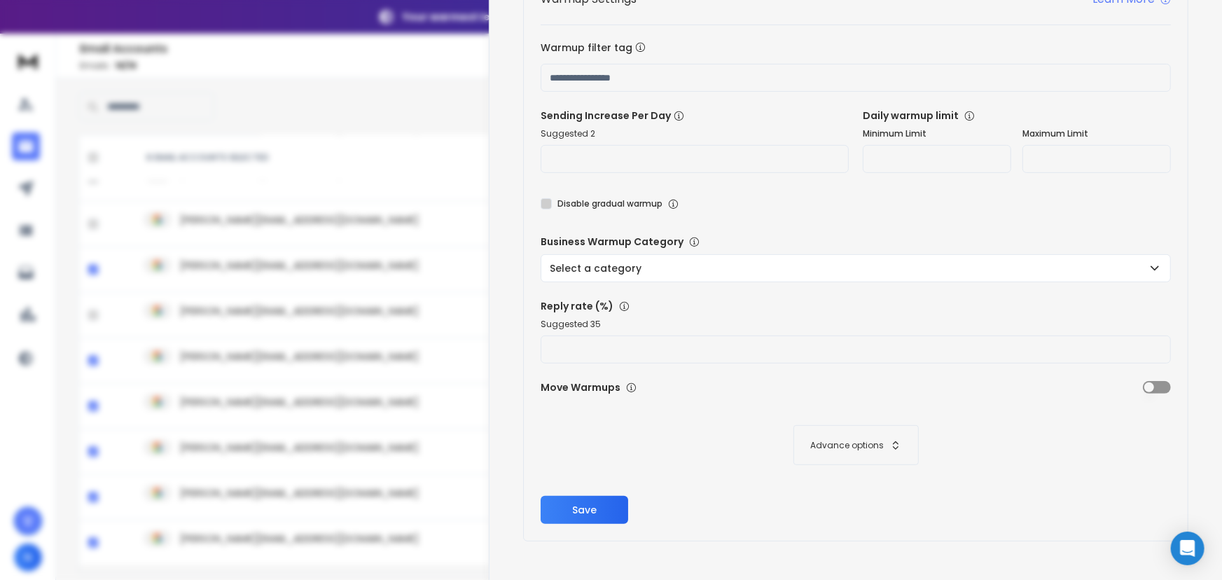
click at [593, 507] on button "Save" at bounding box center [585, 510] width 88 height 28
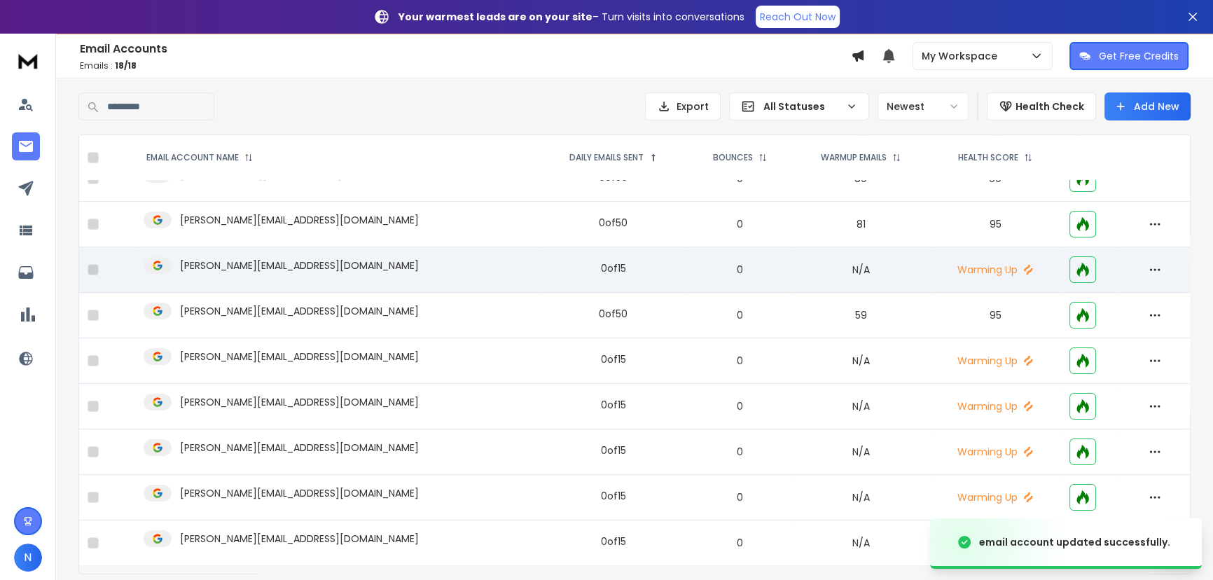
click at [88, 264] on td "on" at bounding box center [107, 270] width 56 height 46
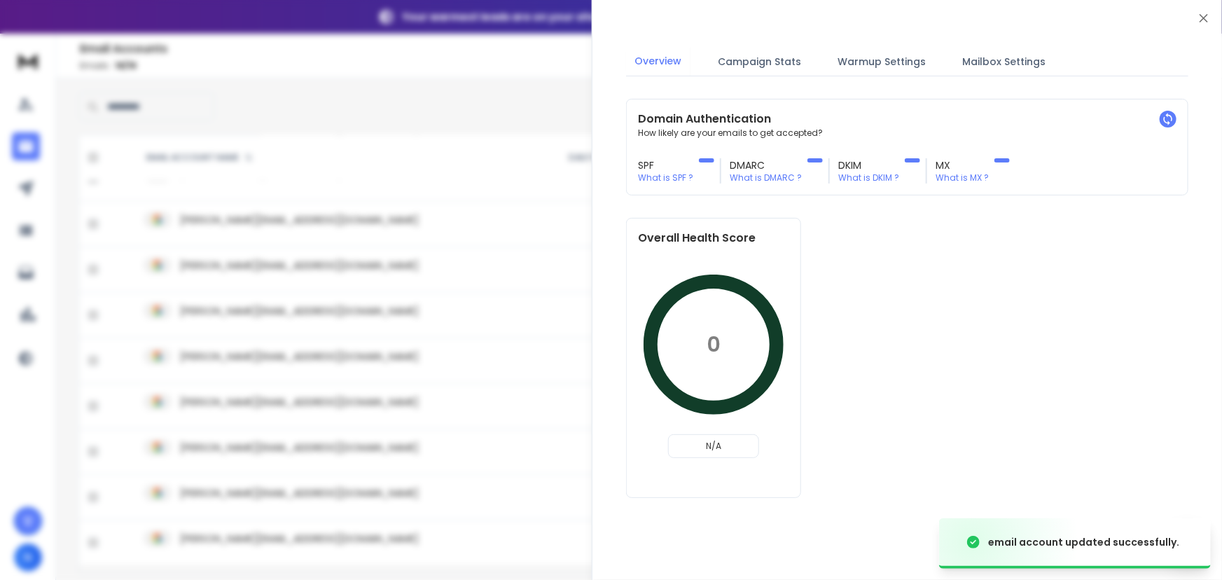
click at [93, 425] on div at bounding box center [611, 290] width 1222 height 580
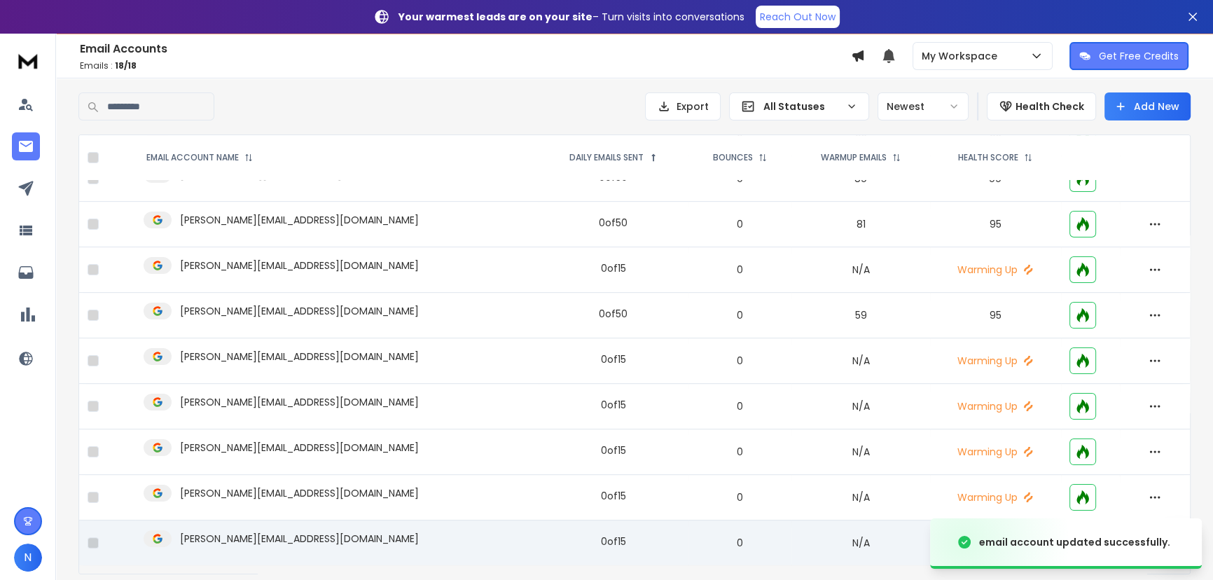
click at [91, 539] on button "button" at bounding box center [93, 542] width 11 height 11
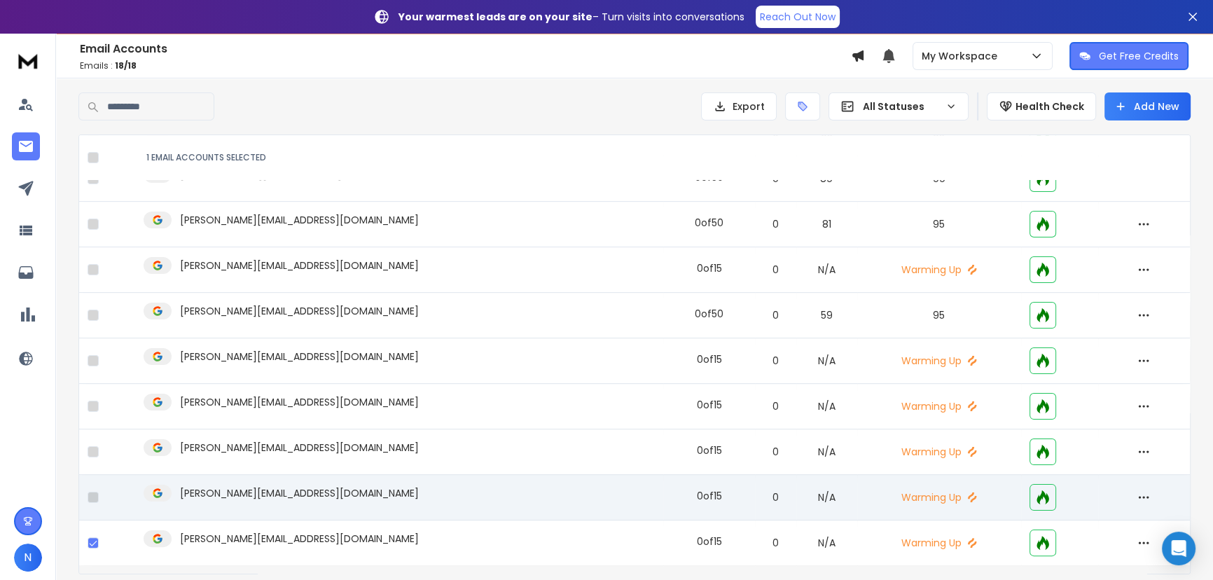
click at [93, 495] on button "button" at bounding box center [93, 497] width 11 height 11
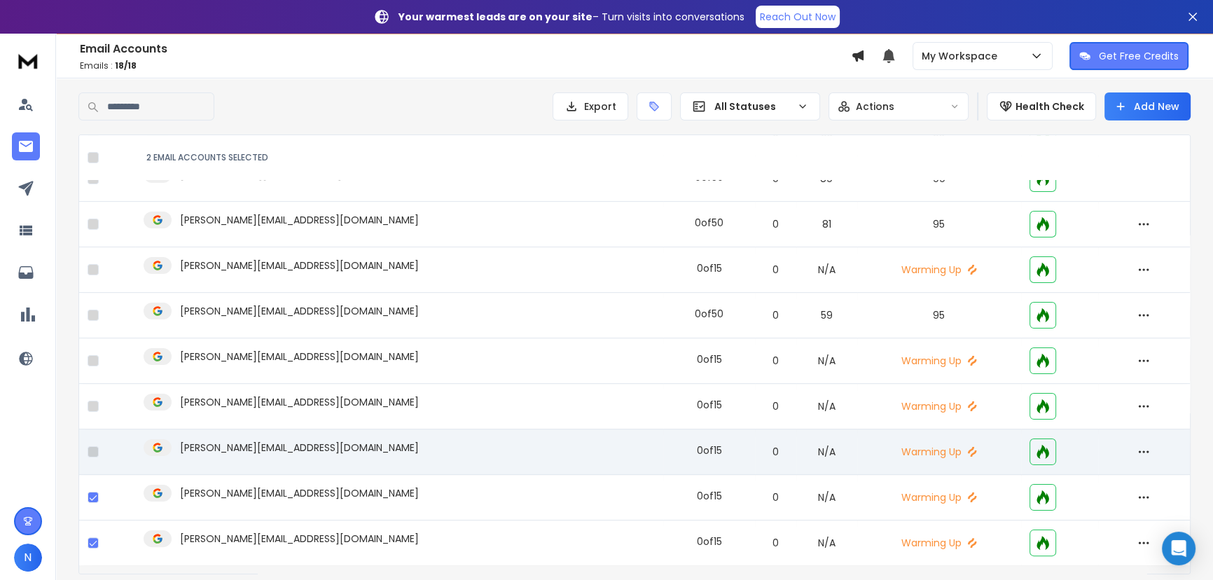
click at [85, 450] on td at bounding box center [107, 452] width 56 height 46
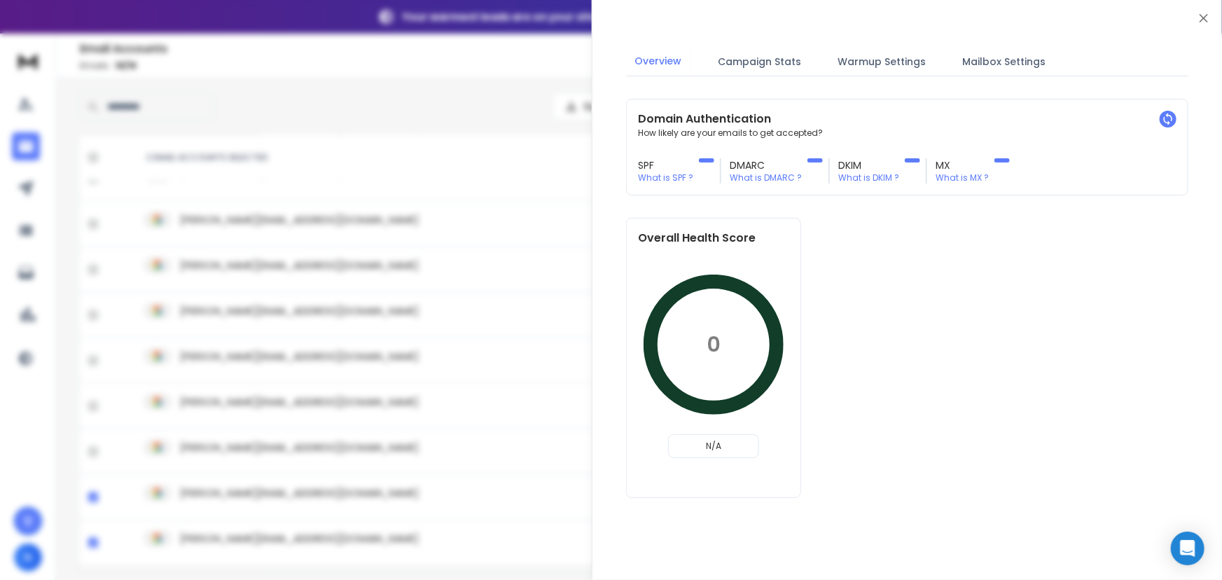
click at [93, 413] on div at bounding box center [611, 290] width 1222 height 580
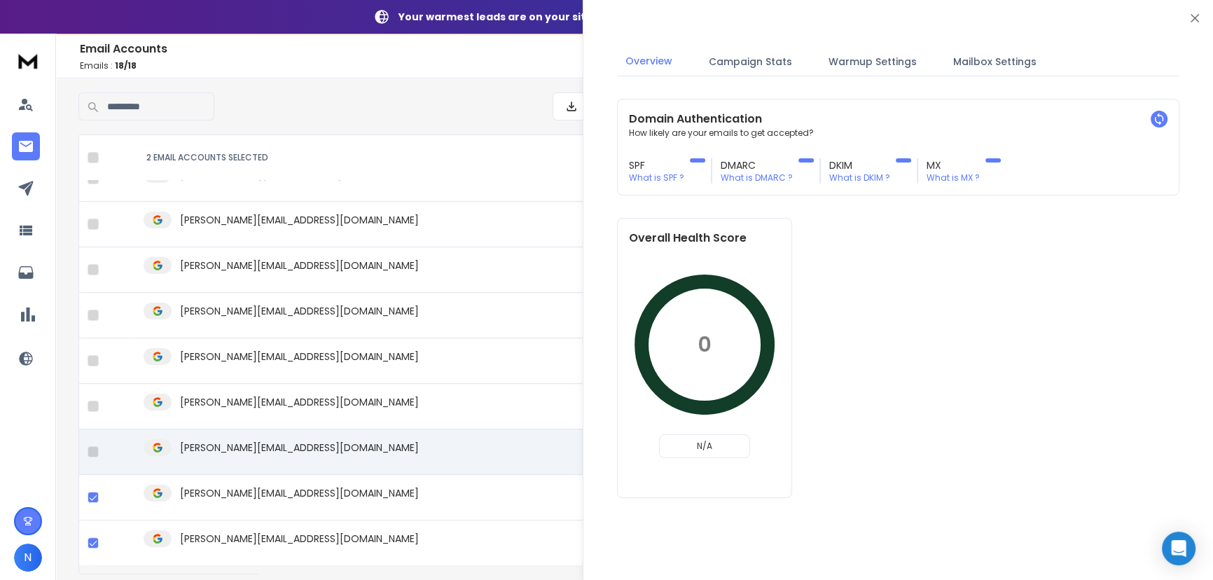
click at [89, 443] on td at bounding box center [107, 452] width 56 height 46
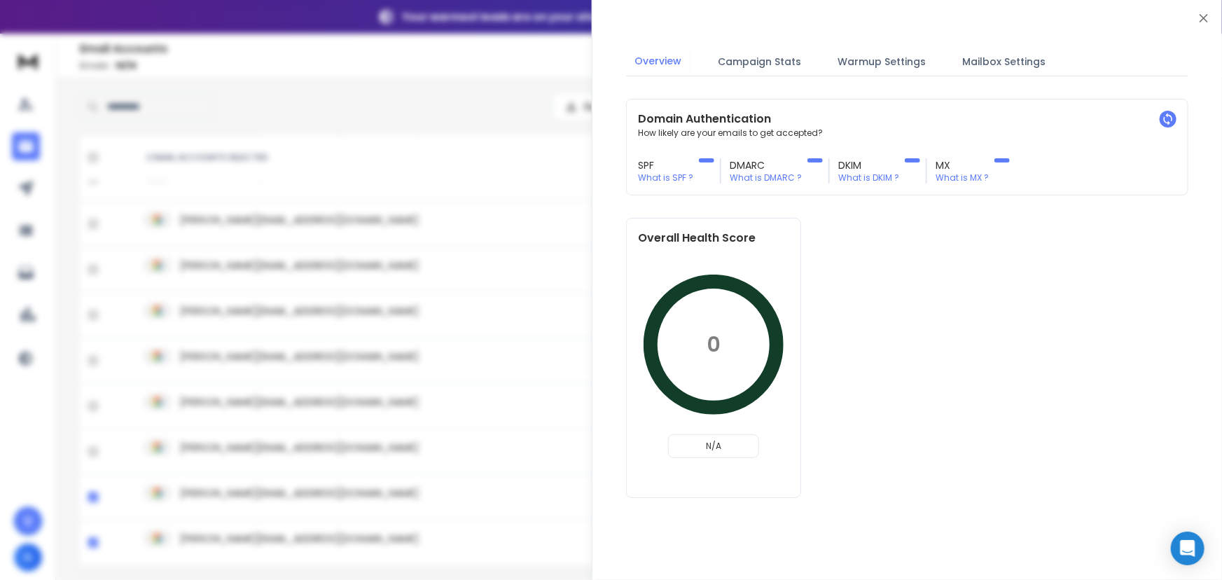
click at [93, 407] on div at bounding box center [611, 290] width 1222 height 580
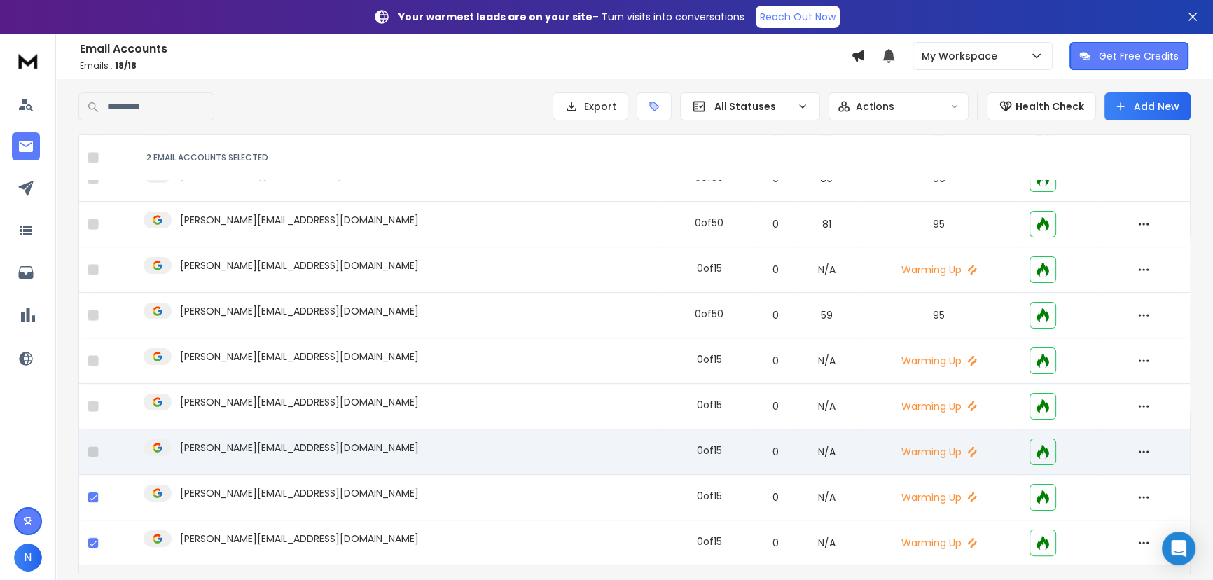
click at [92, 450] on button "button" at bounding box center [93, 451] width 11 height 11
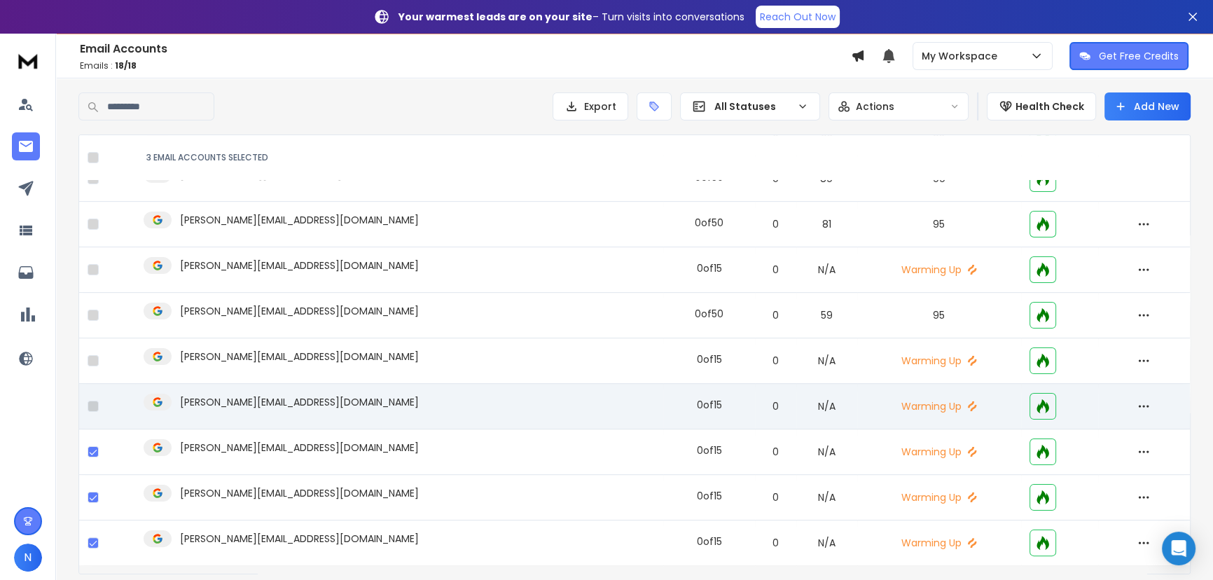
click at [92, 401] on button "button" at bounding box center [93, 406] width 11 height 11
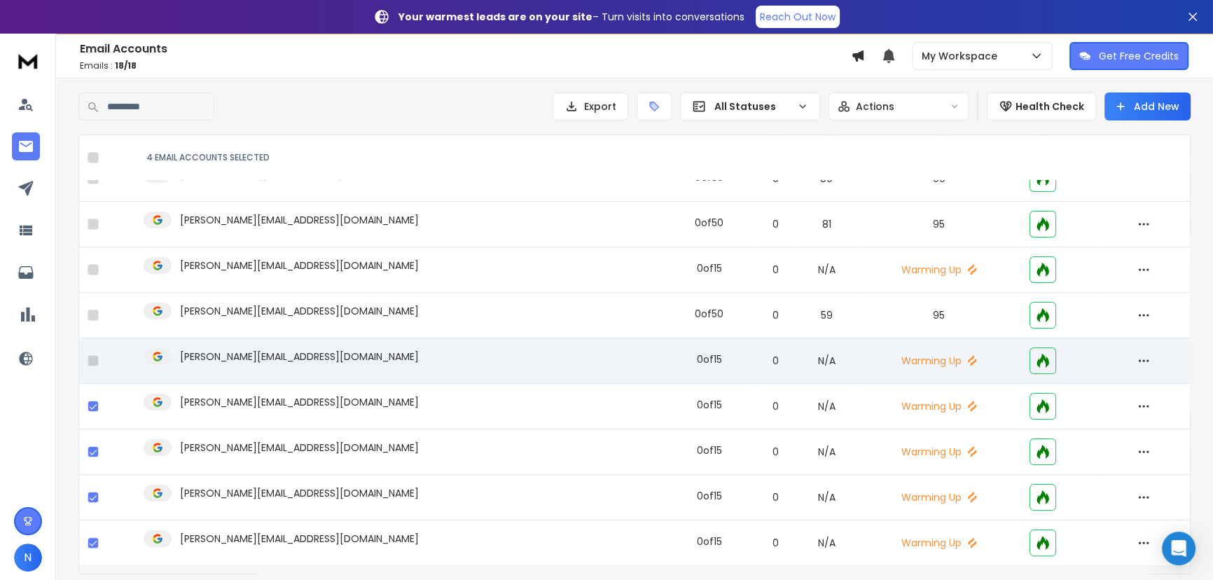
click at [95, 355] on button "button" at bounding box center [93, 360] width 11 height 11
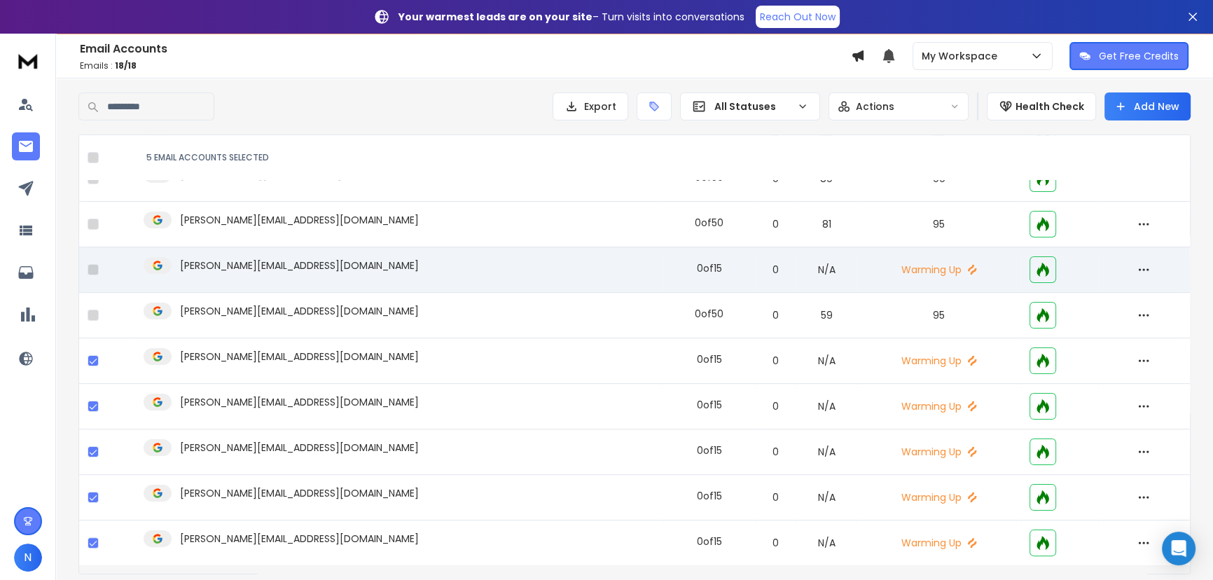
click at [92, 265] on button "on" at bounding box center [93, 269] width 11 height 11
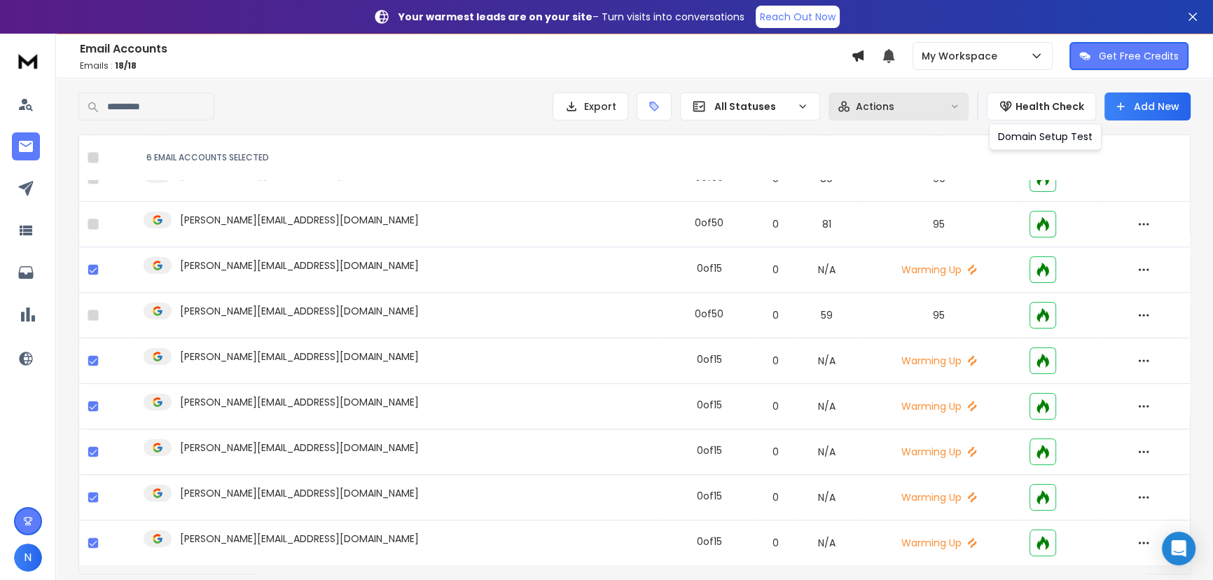
click at [950, 106] on button "Actions" at bounding box center [899, 106] width 140 height 28
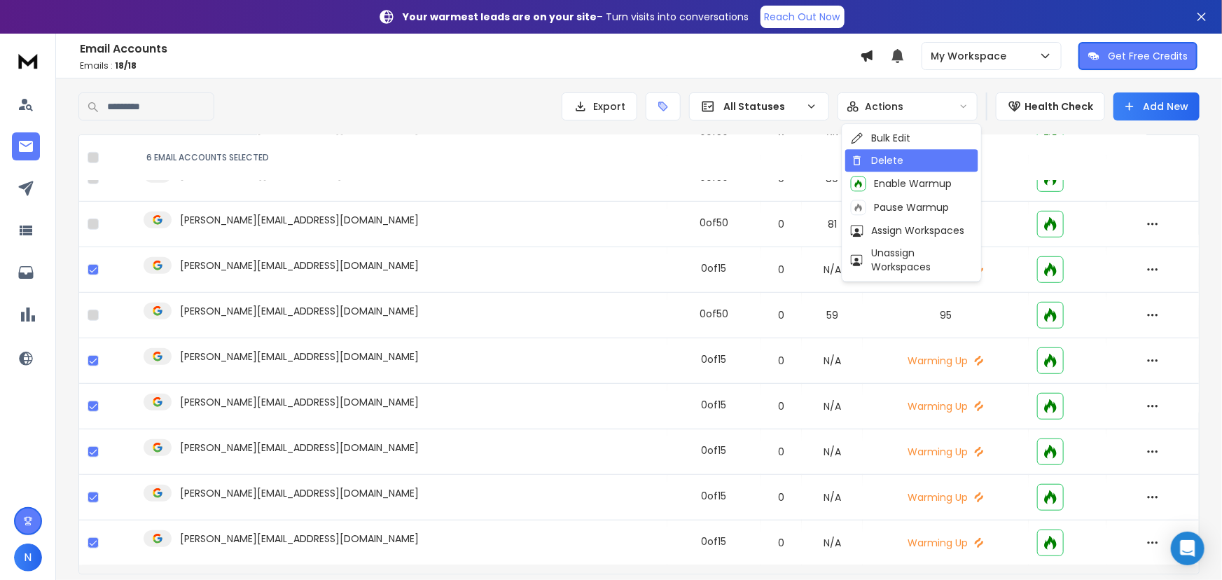
click at [931, 156] on div "Delete" at bounding box center [911, 160] width 133 height 22
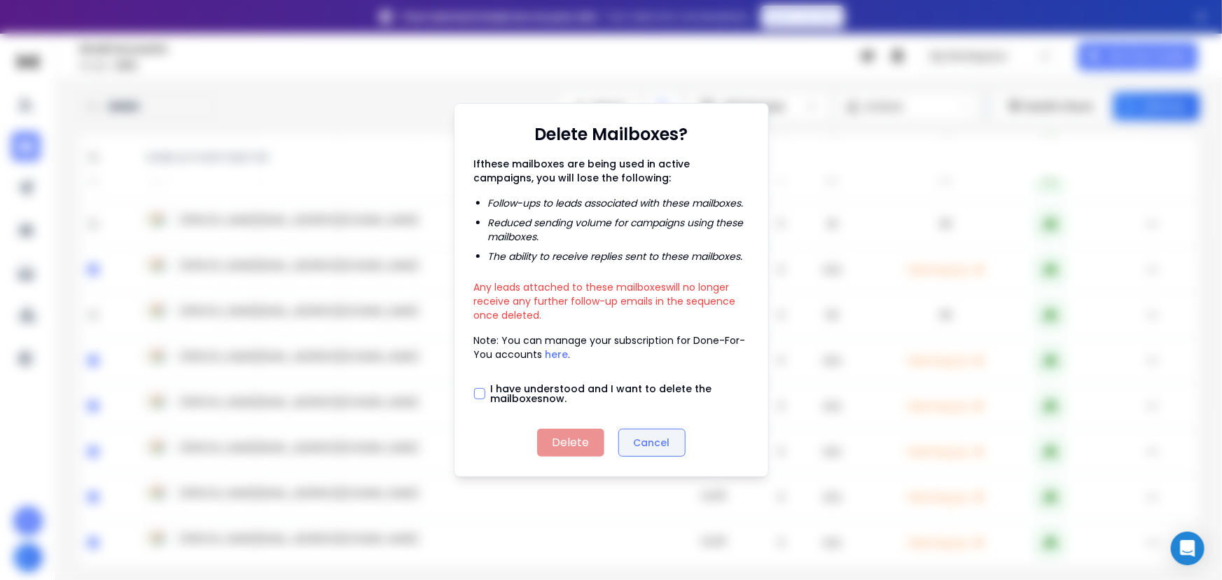
drag, startPoint x: 931, startPoint y: 156, endPoint x: 747, endPoint y: 329, distance: 253.2
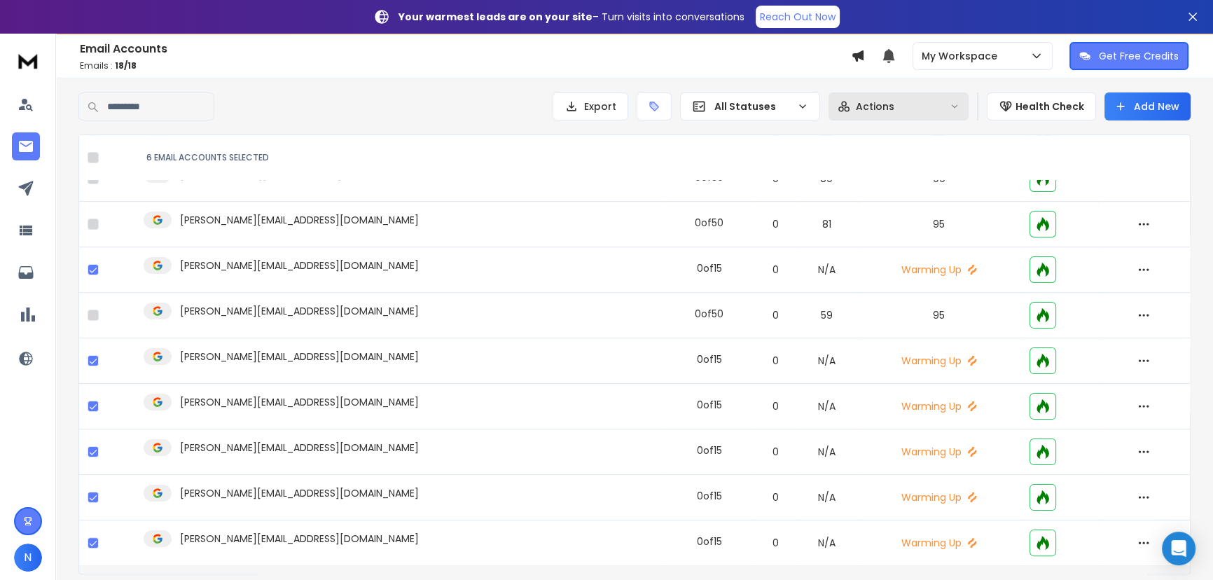
drag, startPoint x: 934, startPoint y: 124, endPoint x: 932, endPoint y: 109, distance: 14.9
click at [932, 122] on div "Export All Statuses Actions Health Check Add New 6 EMAIL ACCOUNTS SELECTED [PER…" at bounding box center [634, 333] width 1112 height 482
click at [932, 106] on div "Actions" at bounding box center [891, 106] width 106 height 14
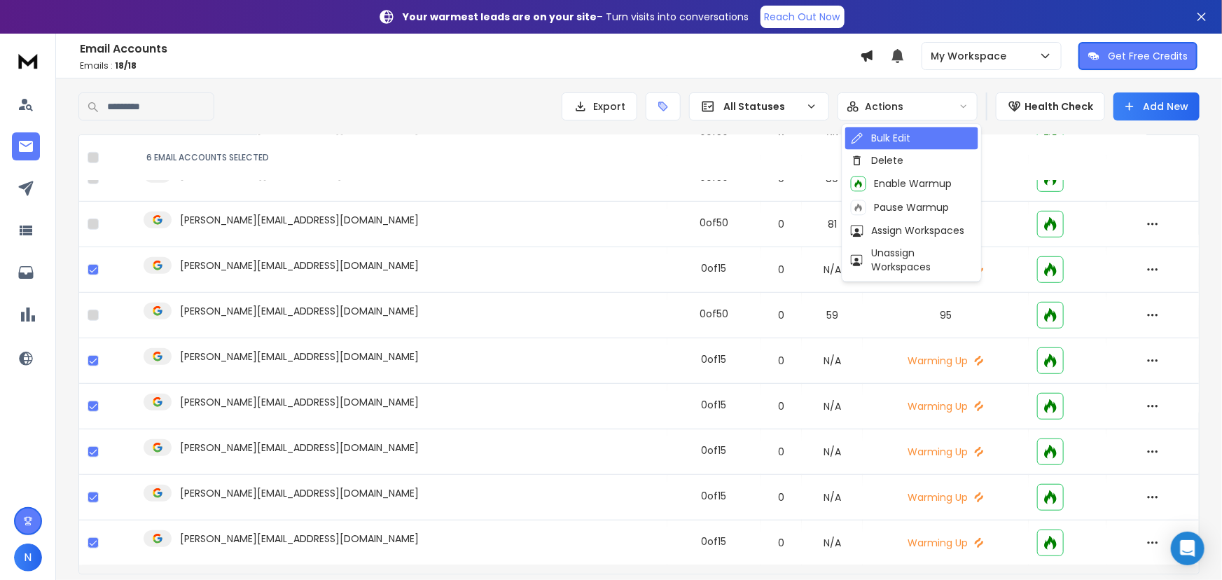
click at [918, 132] on div "Bulk Edit" at bounding box center [911, 138] width 133 height 22
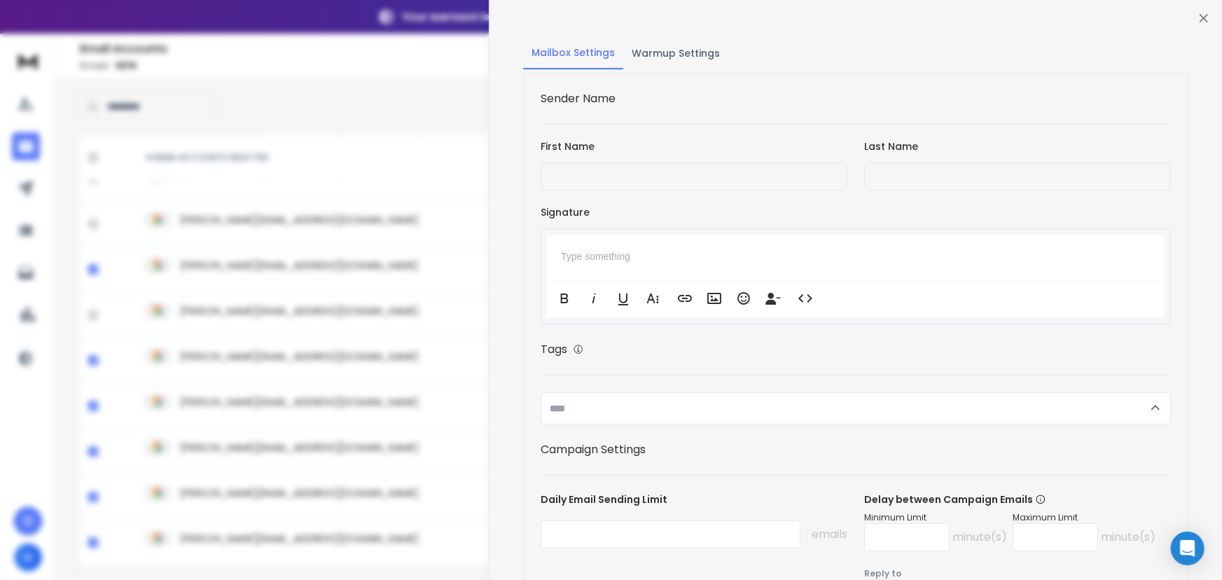
click at [670, 62] on button "Warmup Settings" at bounding box center [675, 53] width 105 height 31
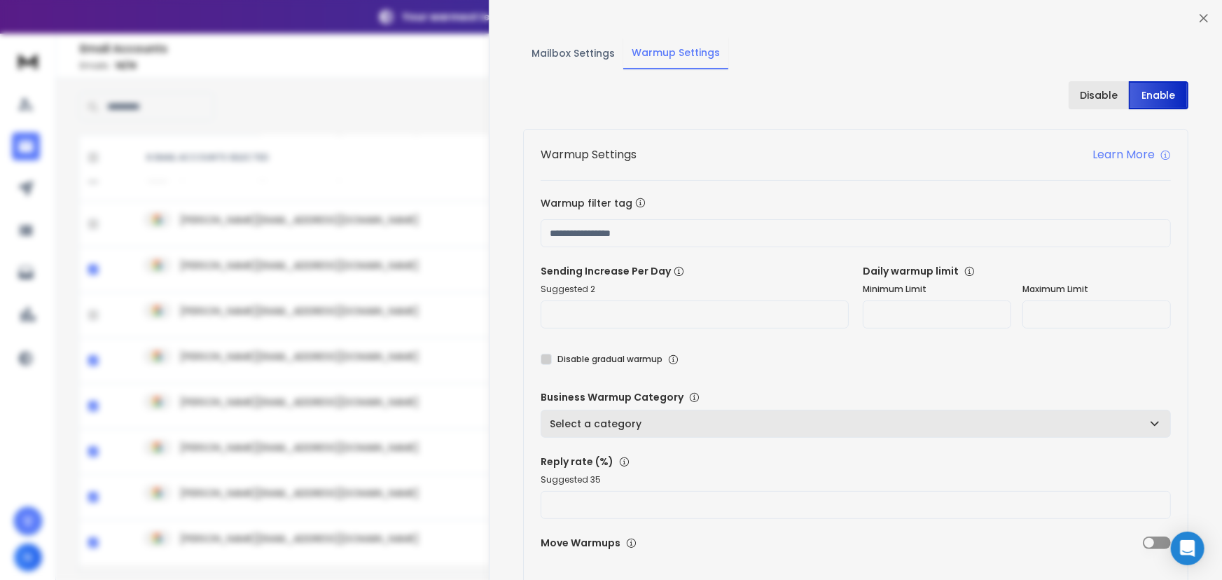
click at [618, 423] on p "Select a category" at bounding box center [598, 424] width 97 height 14
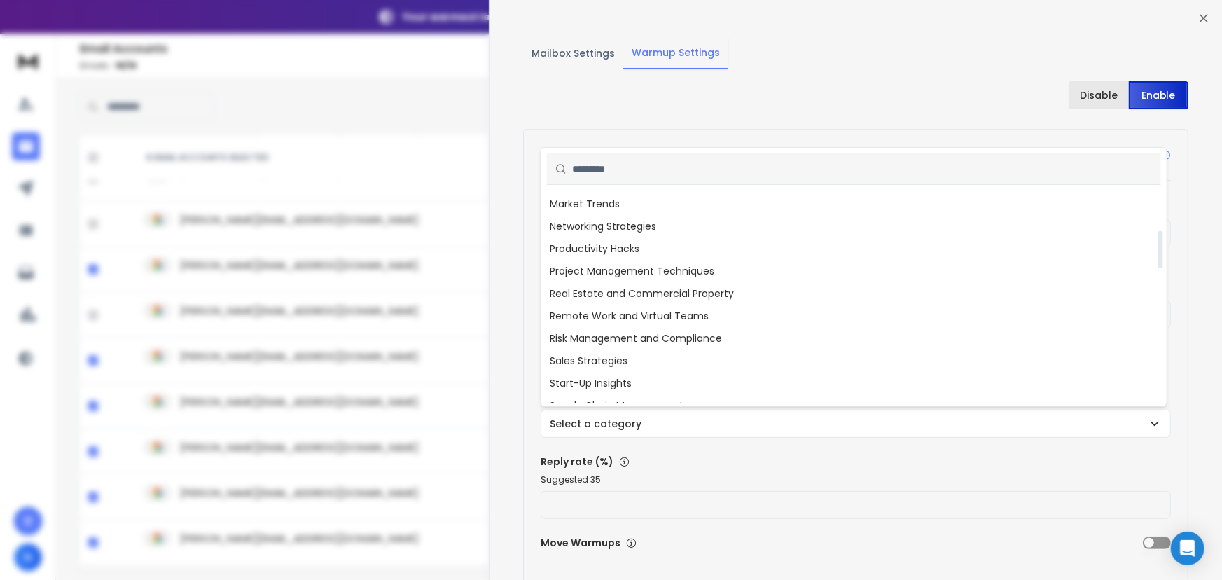
scroll to position [382, 0]
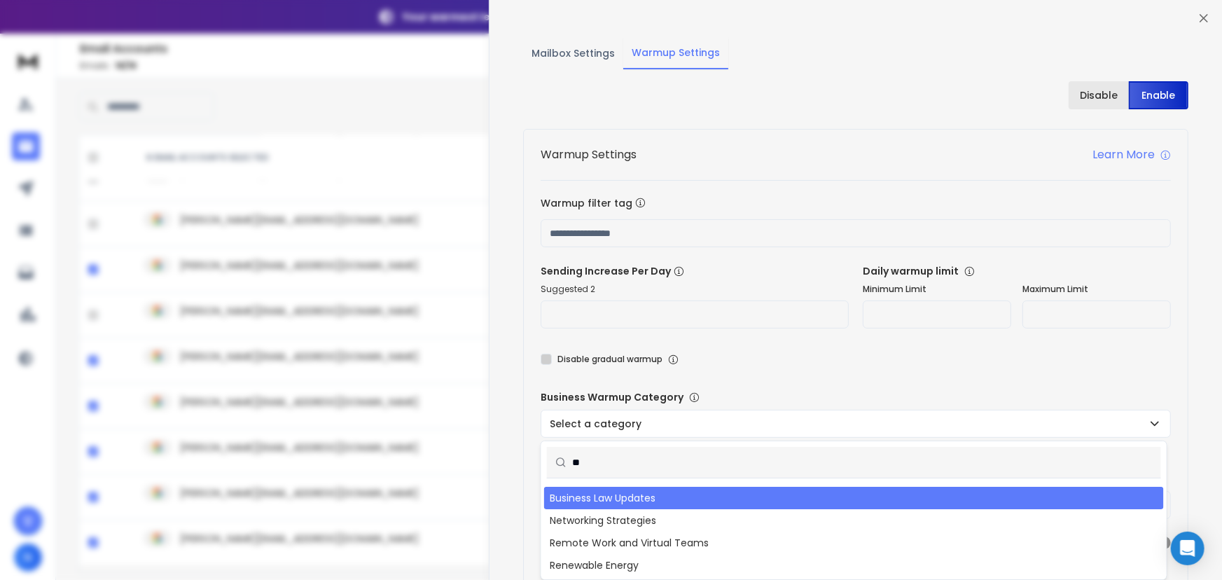
type input "***"
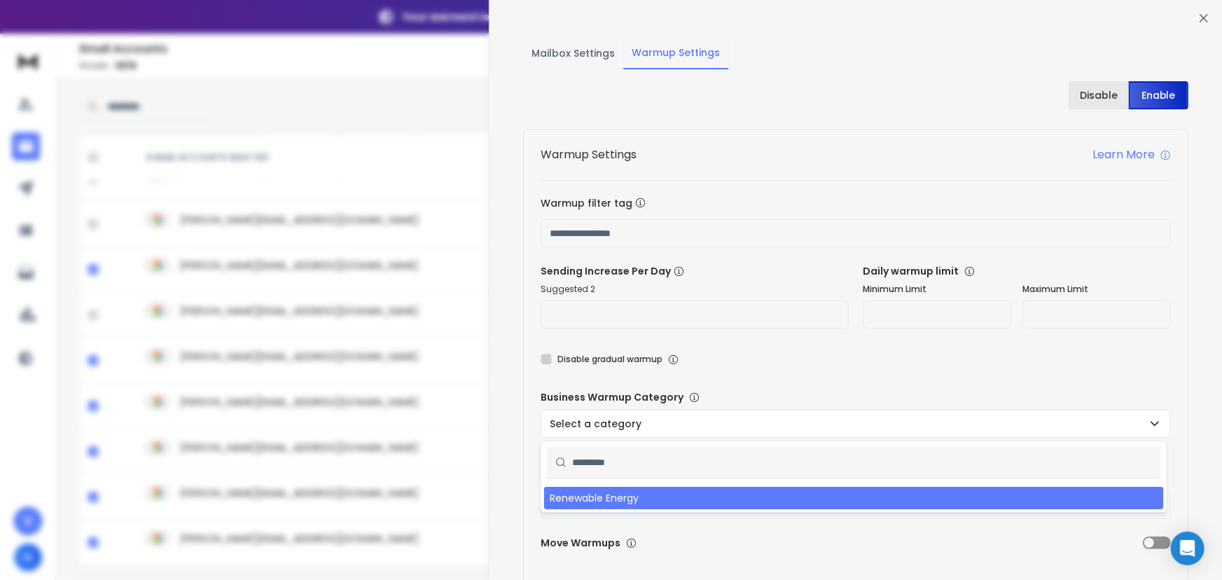
scroll to position [462, 0]
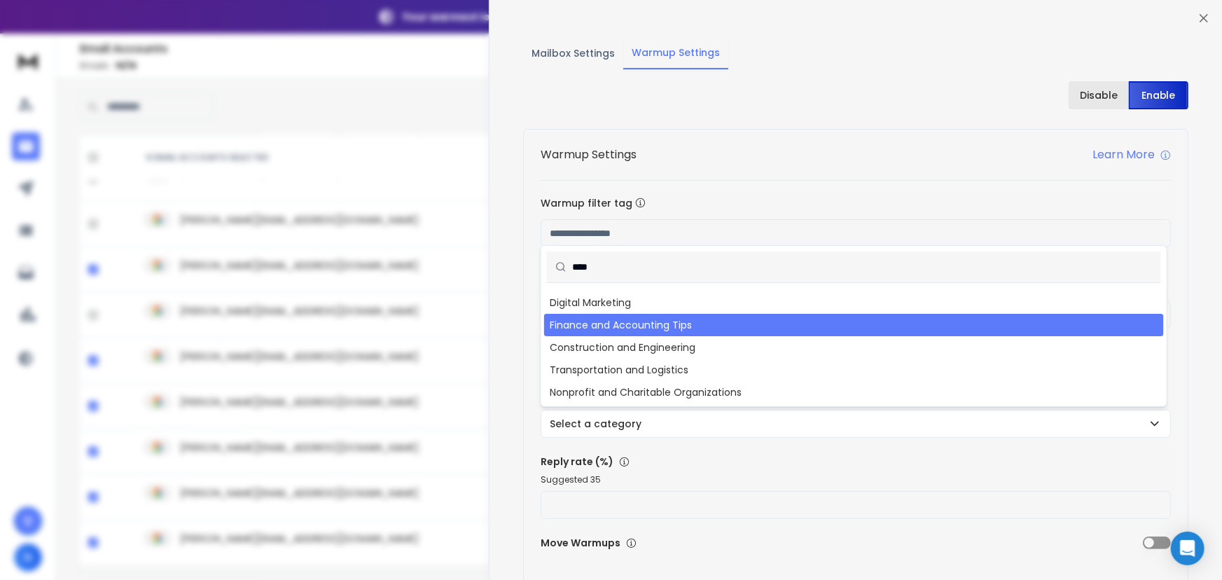
type input "****"
click at [585, 305] on span "Digital Marketing" at bounding box center [590, 303] width 81 height 14
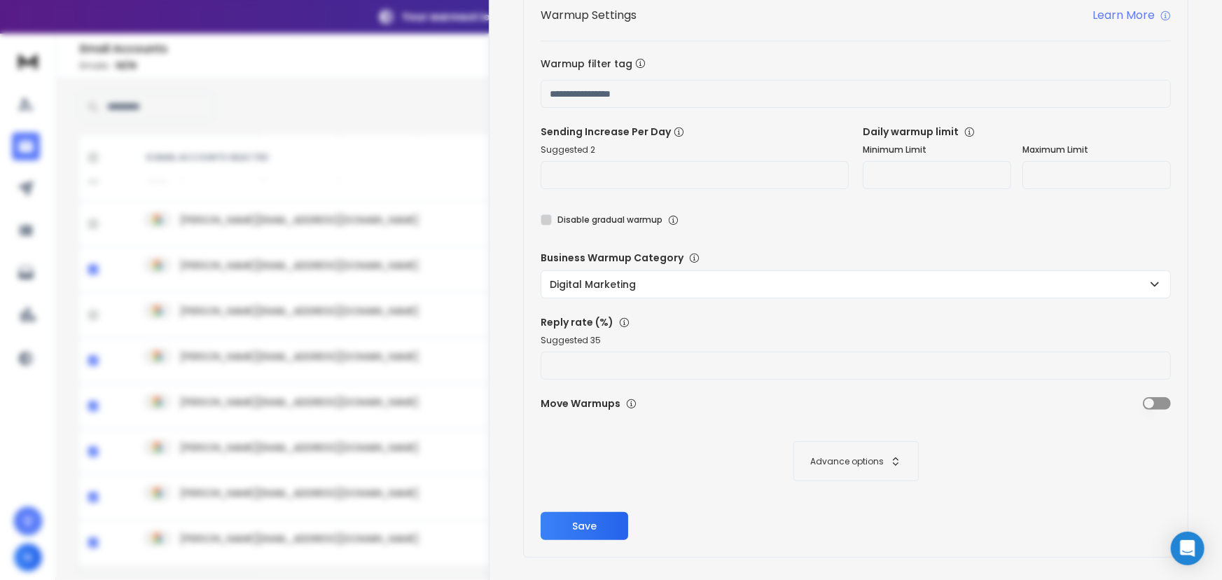
scroll to position [155, 0]
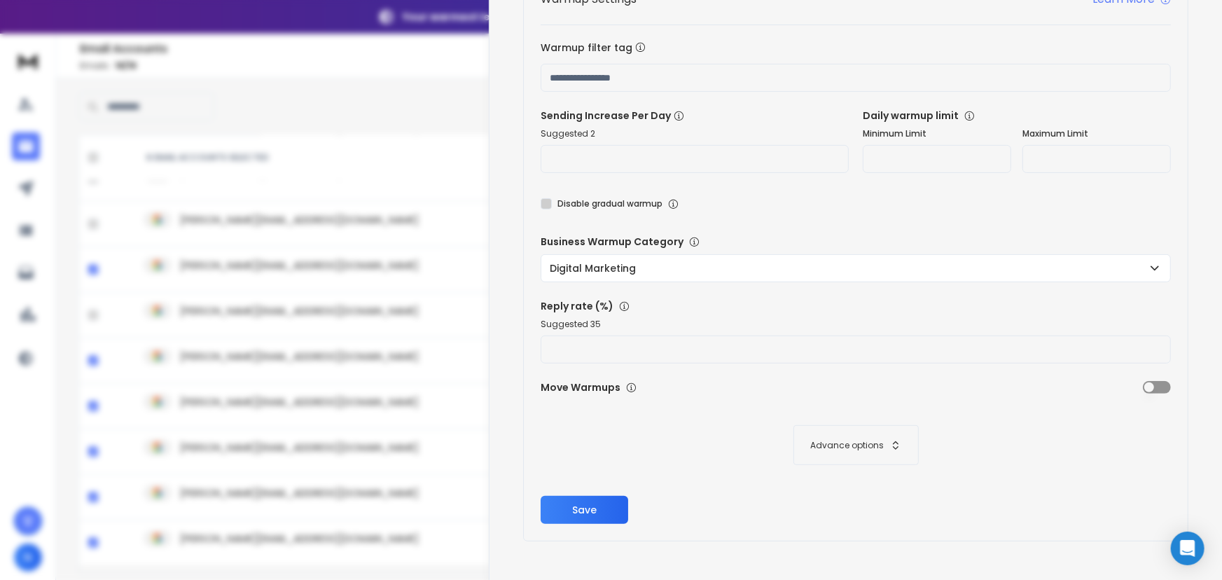
click at [854, 447] on p "Advance options" at bounding box center [848, 445] width 74 height 11
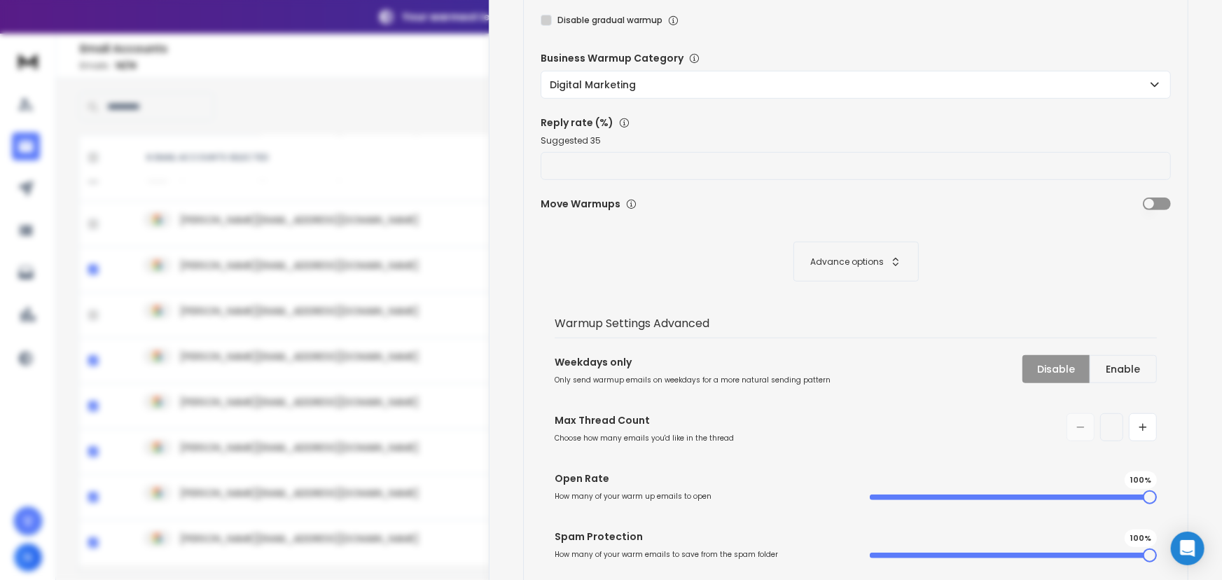
scroll to position [538, 0]
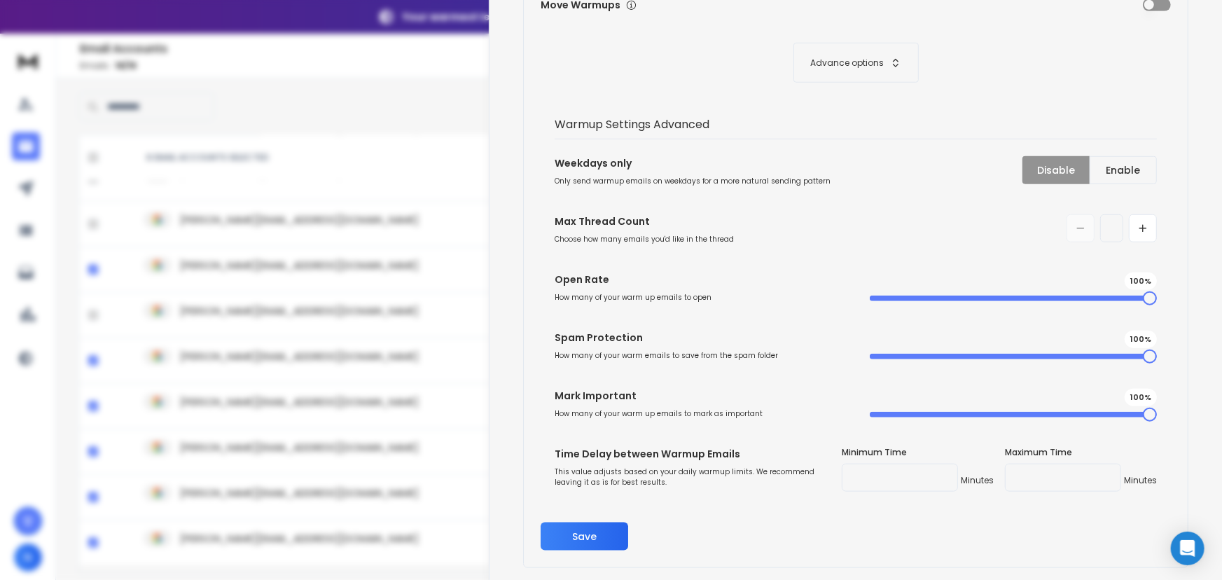
click at [582, 536] on button "Save" at bounding box center [585, 536] width 88 height 28
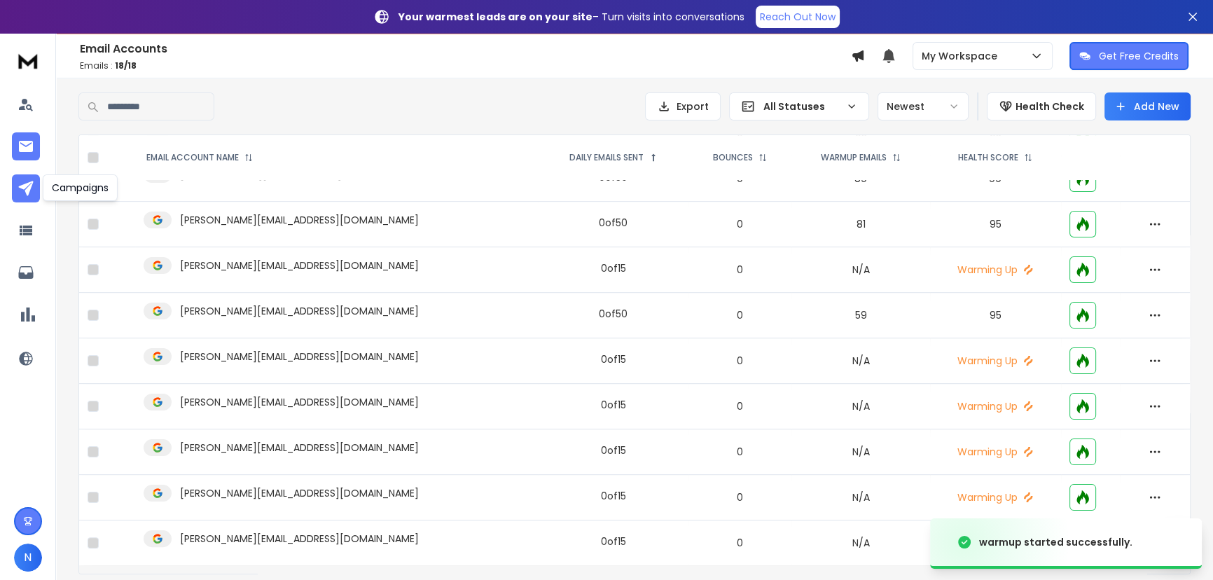
click at [21, 180] on icon at bounding box center [26, 188] width 17 height 17
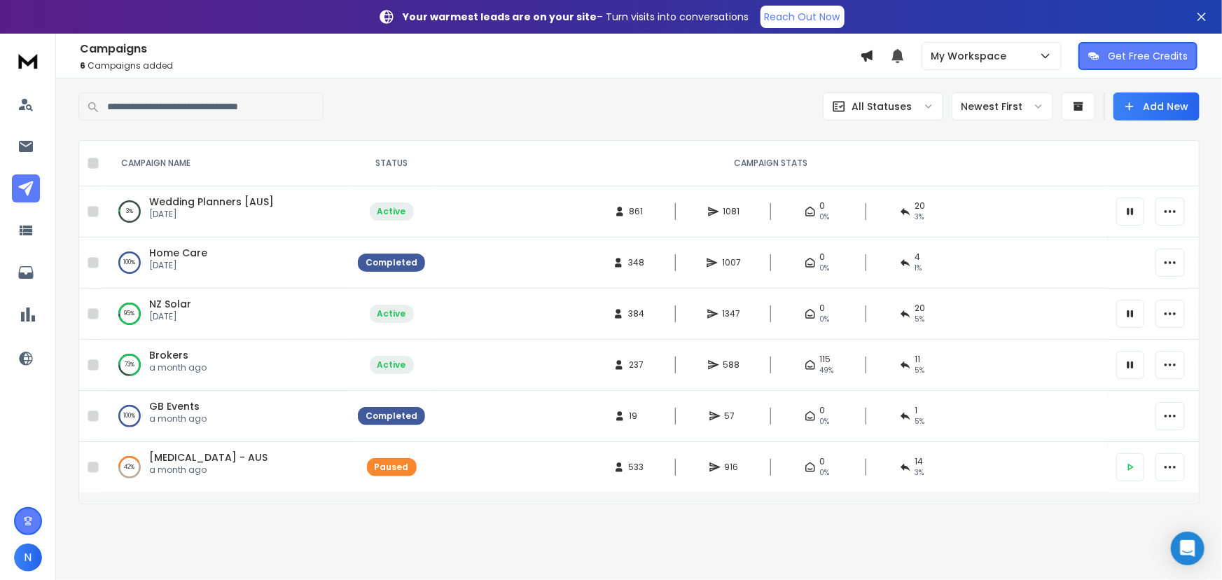
click at [57, 219] on div "Campaigns 6 Campaigns Added All Statuses Newest First Add New CAMPAIGN NAME STA…" at bounding box center [639, 298] width 1166 height 440
click at [26, 223] on icon at bounding box center [26, 230] width 17 height 17
